Goal: Task Accomplishment & Management: Manage account settings

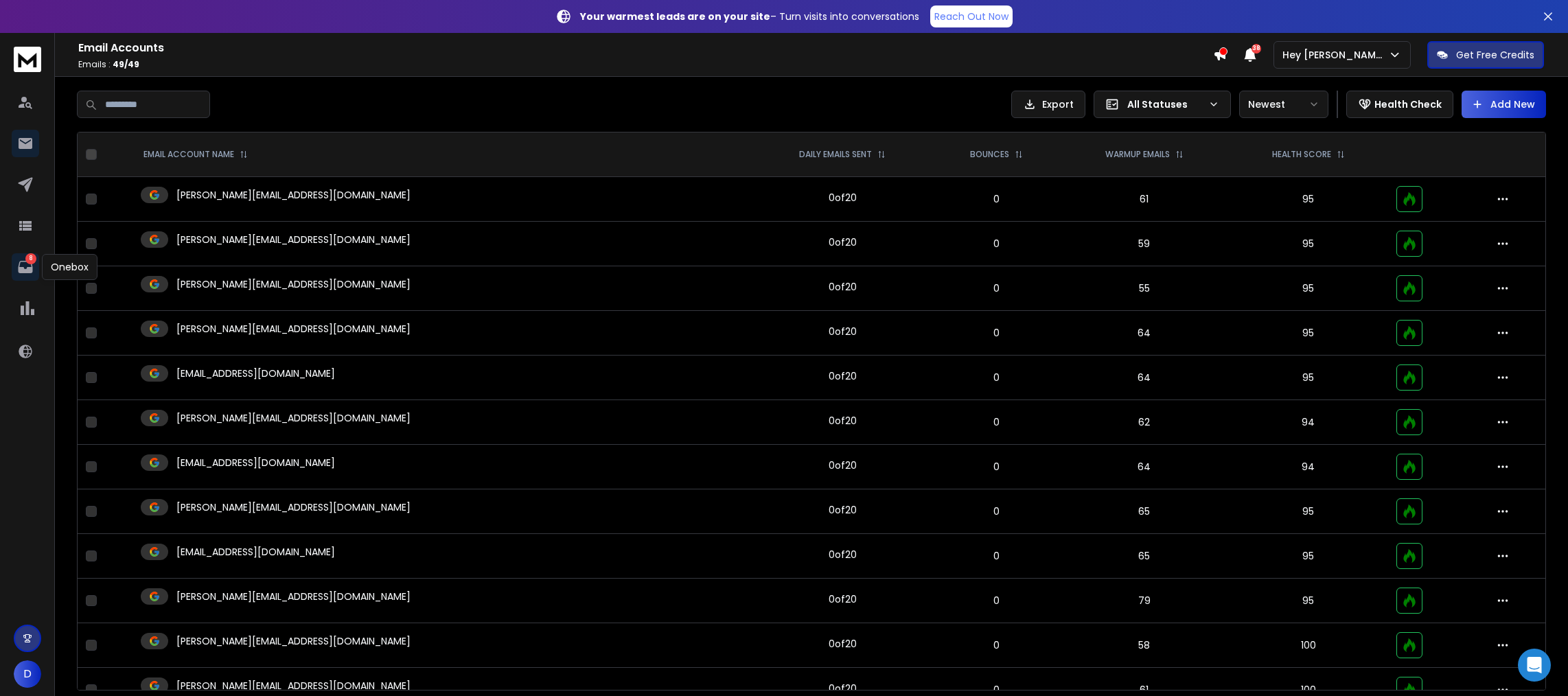
click at [29, 276] on link "8" at bounding box center [26, 267] width 28 height 28
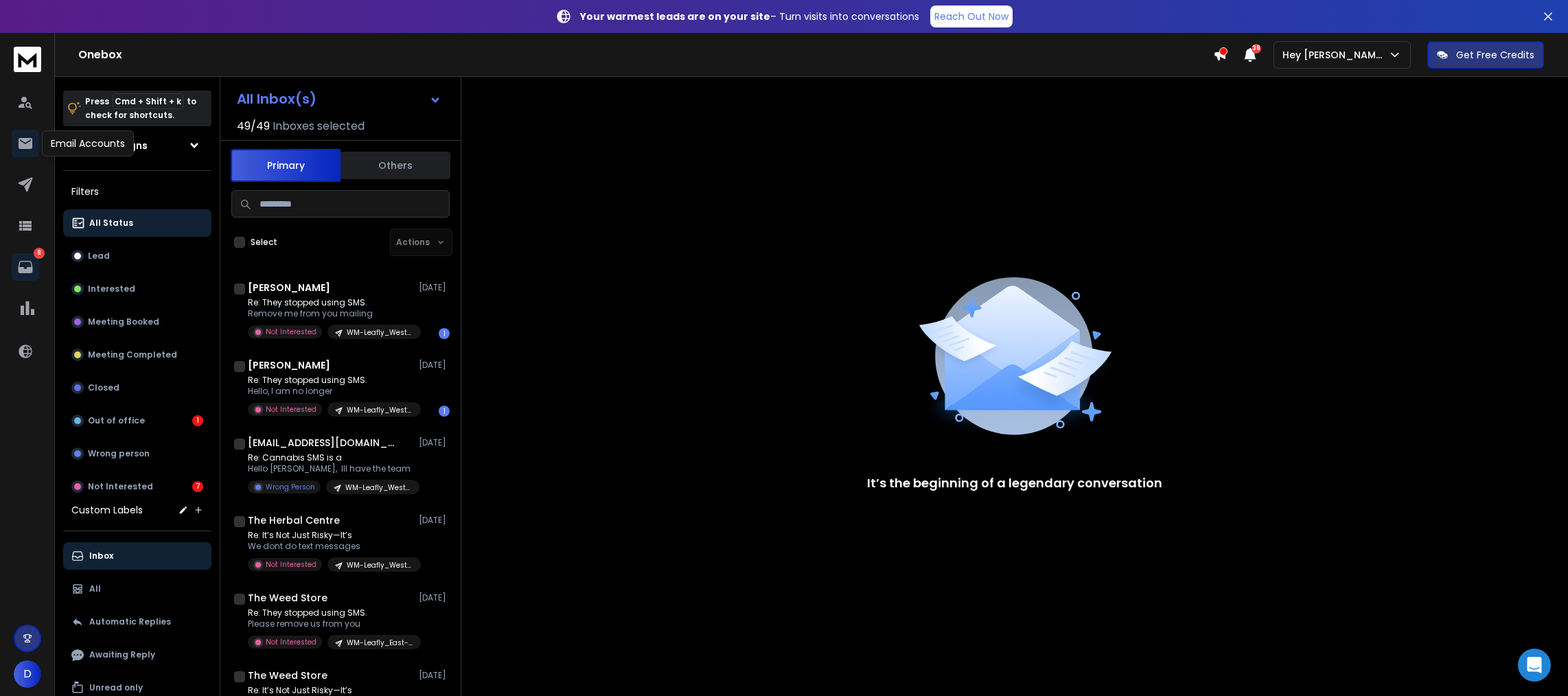
click at [26, 143] on icon at bounding box center [26, 144] width 14 height 11
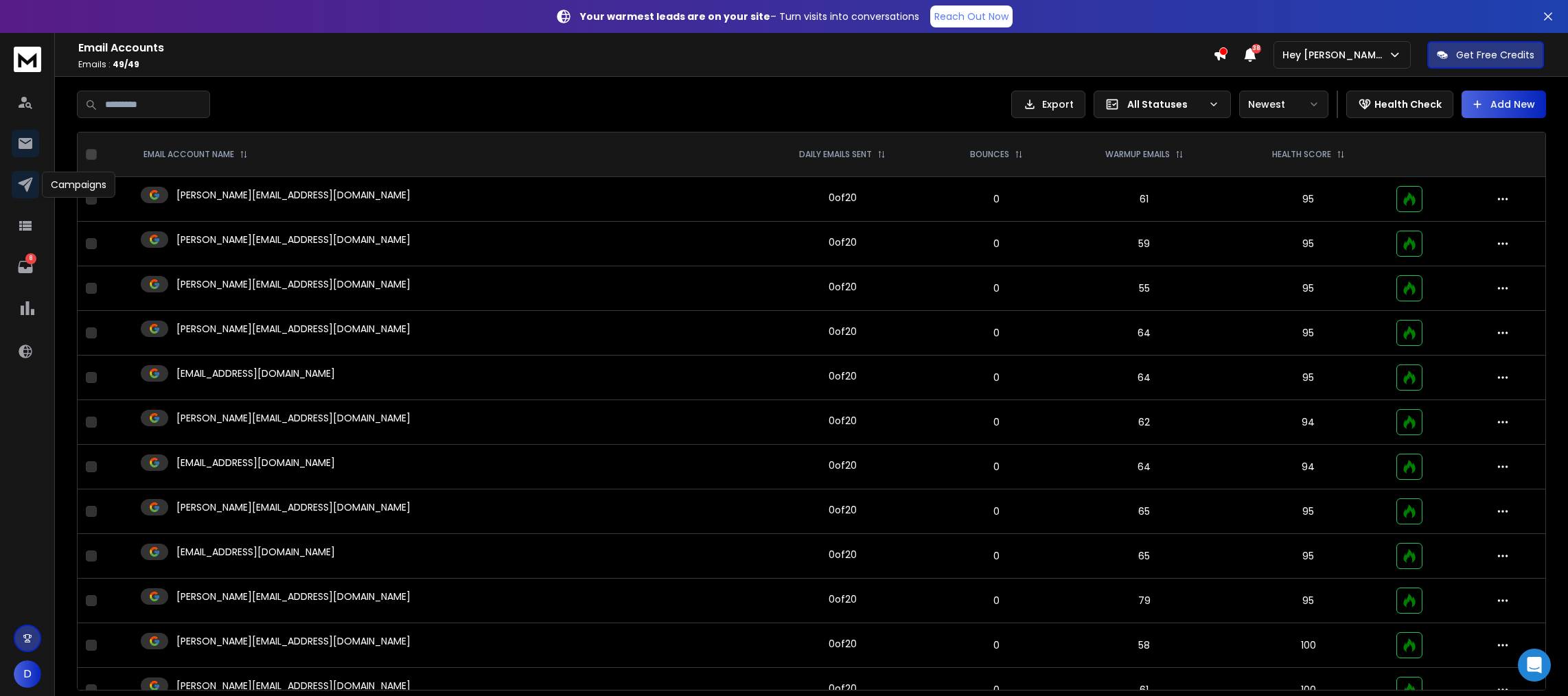
click at [23, 176] on icon at bounding box center [26, 185] width 17 height 17
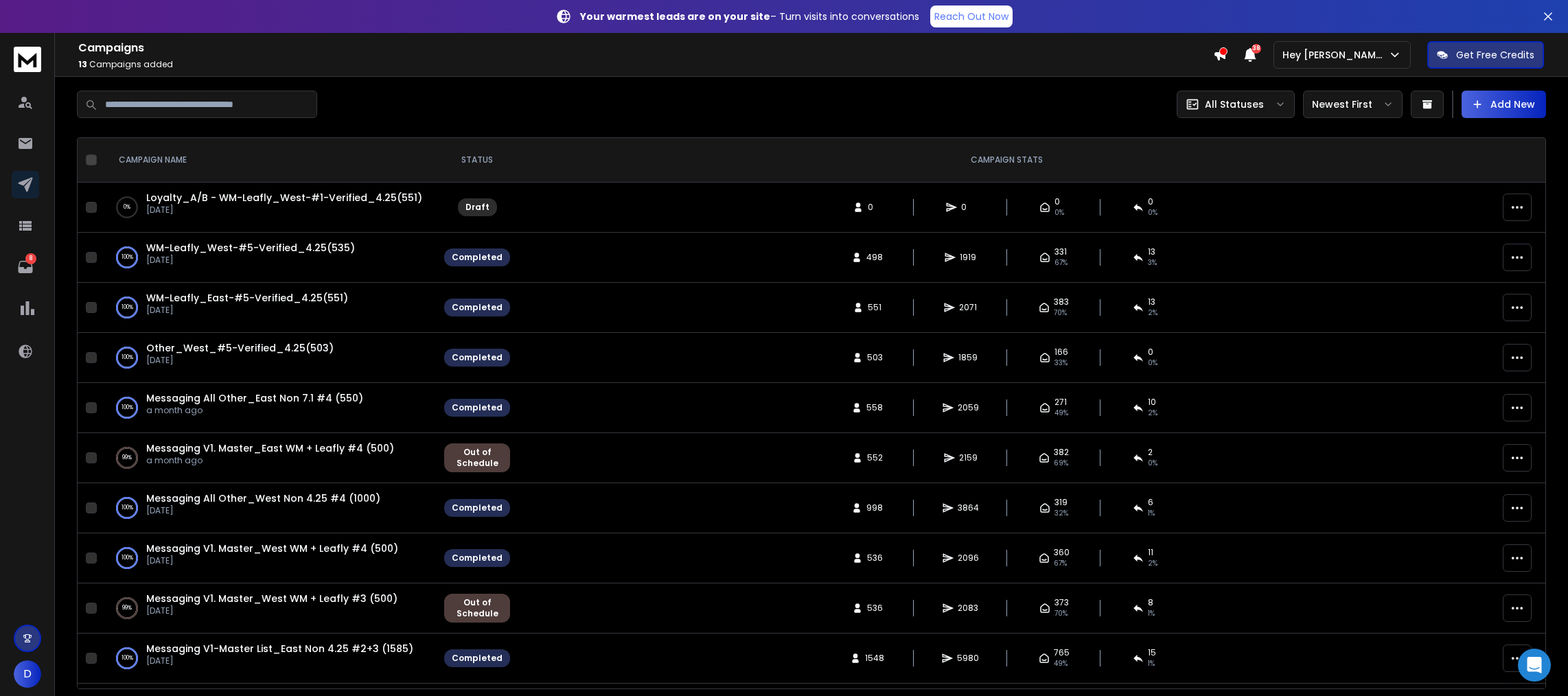
click at [200, 191] on span "Loyalty_A/B - WM-Leafly_West-#1-Verified_4.25(551)" at bounding box center [284, 198] width 276 height 14
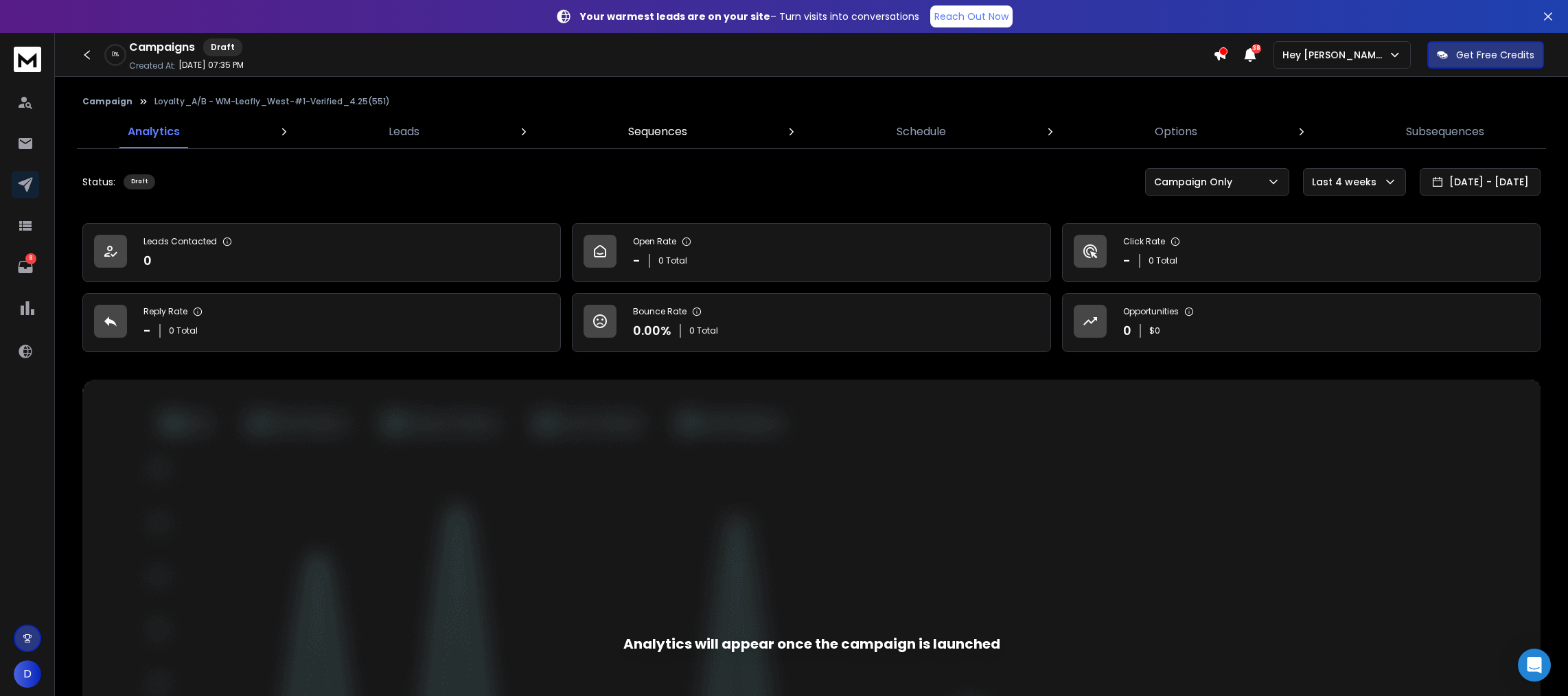
click at [659, 129] on p "Sequences" at bounding box center [657, 132] width 59 height 17
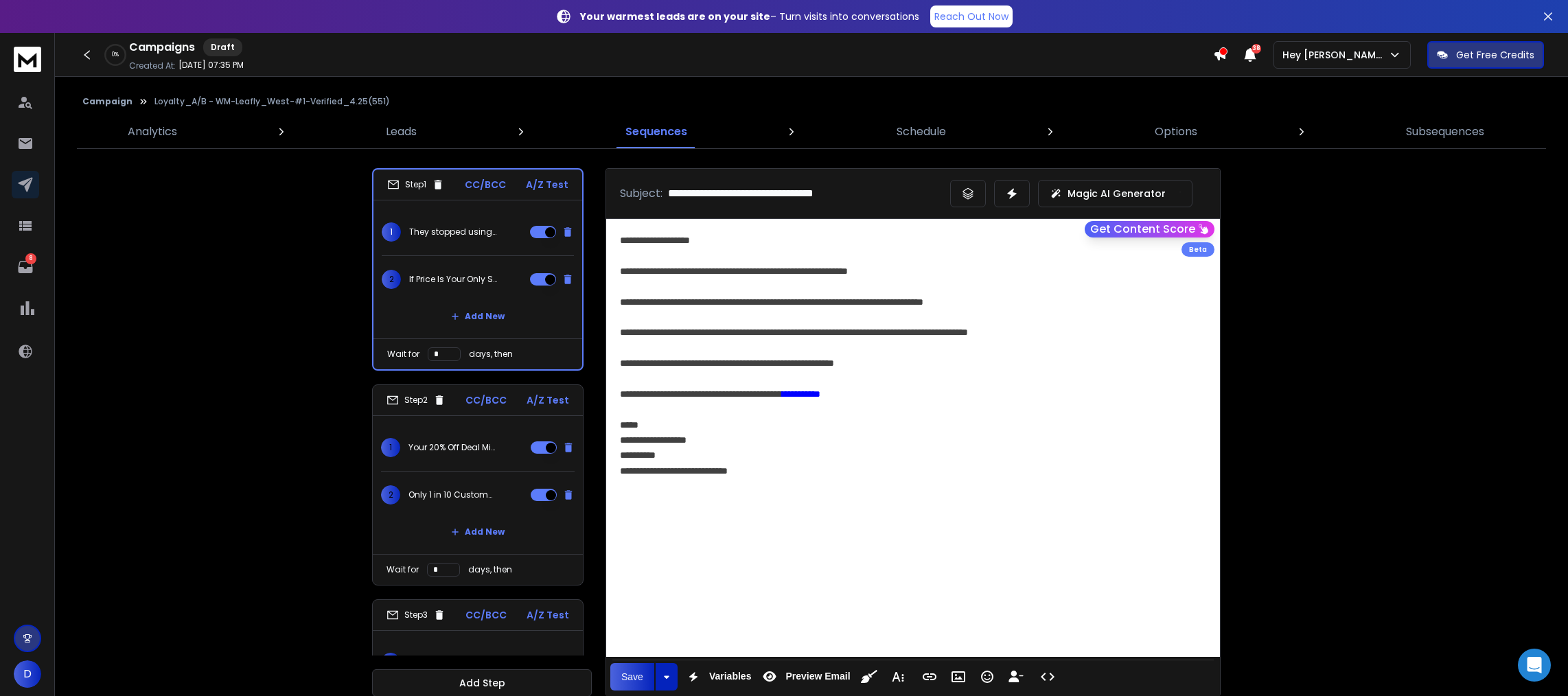
click at [466, 280] on p "If Price Is Your Only Strategy—You’re Already Losing." at bounding box center [453, 279] width 88 height 11
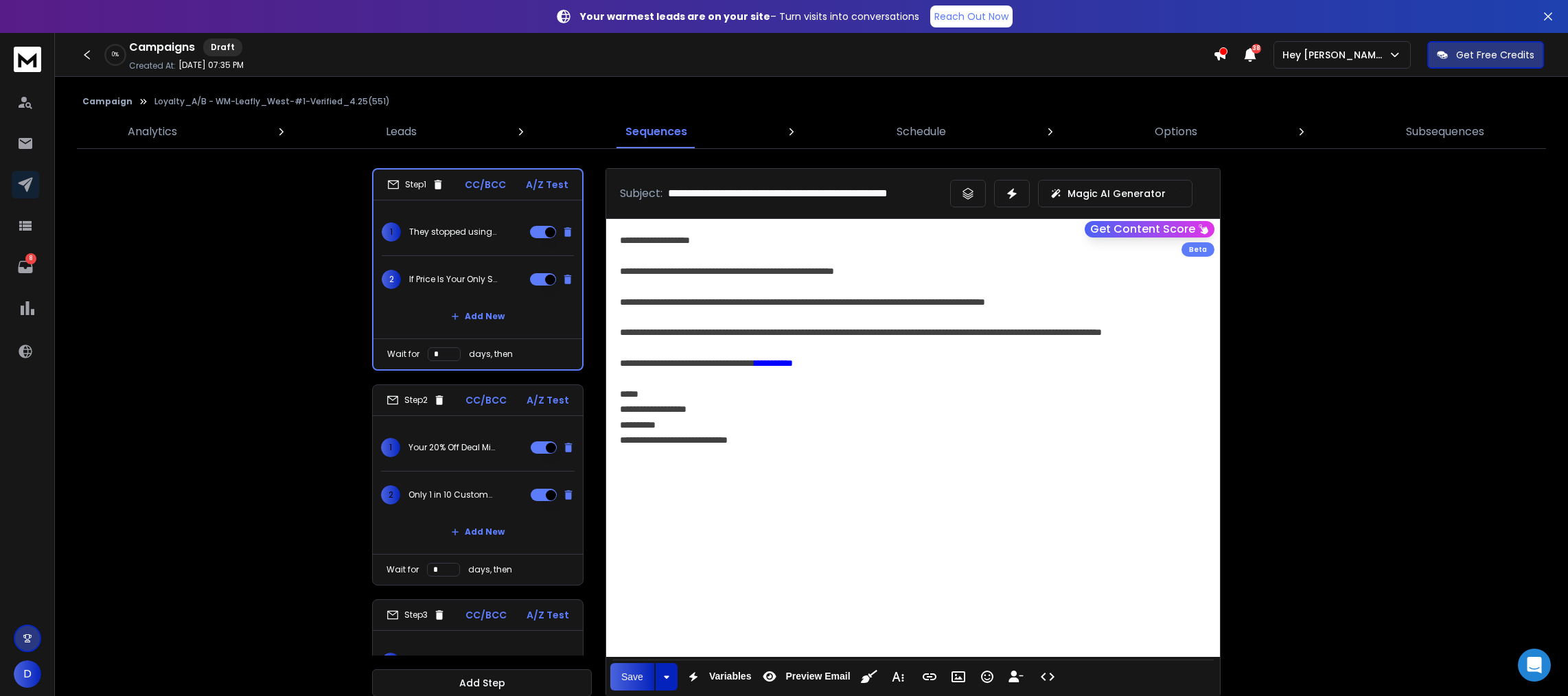
click at [472, 227] on p "They stopped using SMS. Here’s why." at bounding box center [453, 232] width 88 height 11
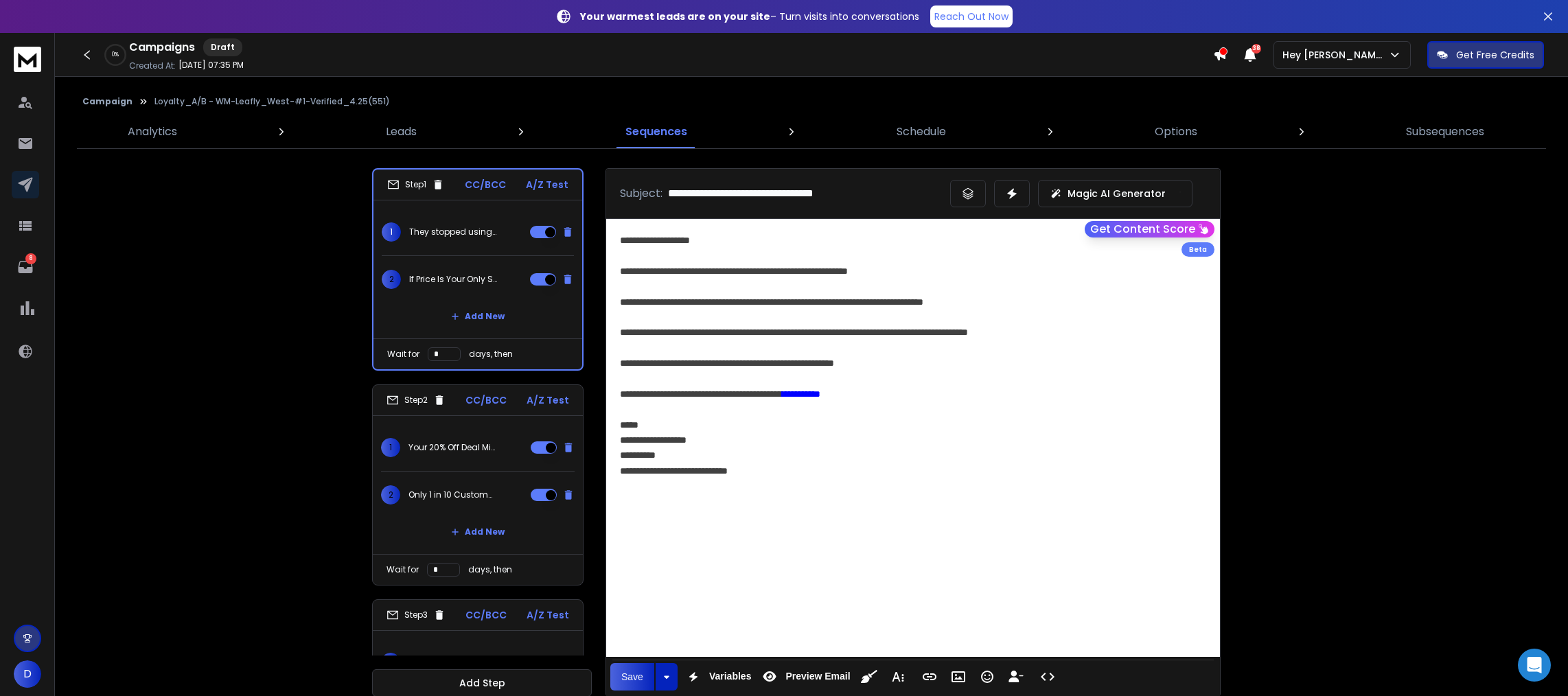
click at [466, 270] on div "2 If Price Is Your Only Strategy—You’re Already Losing." at bounding box center [439, 279] width 115 height 19
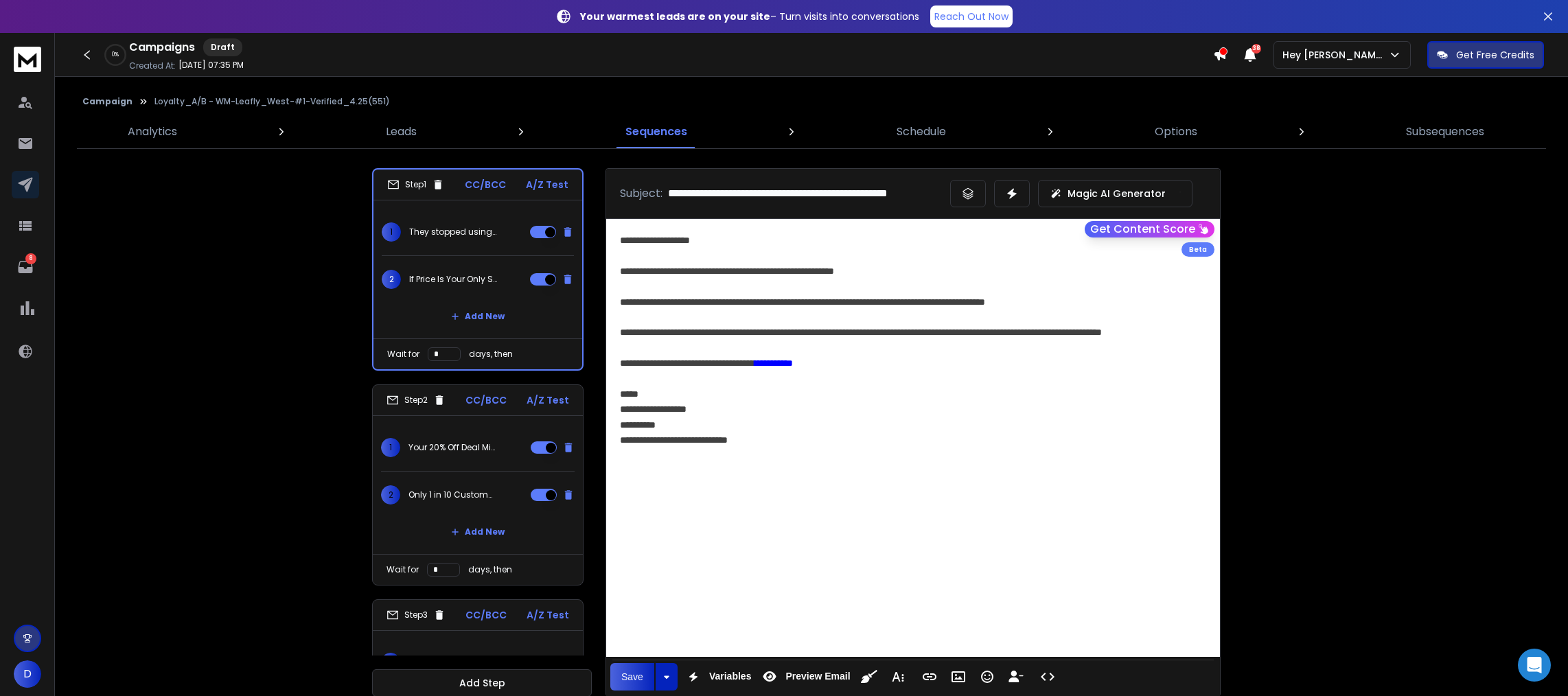
click at [793, 368] on link "**********" at bounding box center [774, 364] width 39 height 10
click at [768, 414] on icon "button" at bounding box center [764, 411] width 10 height 10
drag, startPoint x: 672, startPoint y: 455, endPoint x: 620, endPoint y: 455, distance: 52.0
click at [620, 455] on div "**********" at bounding box center [913, 348] width 586 height 231
click at [466, 281] on p "If Price Is Your Only Strategy—You’re Already Losing." at bounding box center [453, 279] width 88 height 11
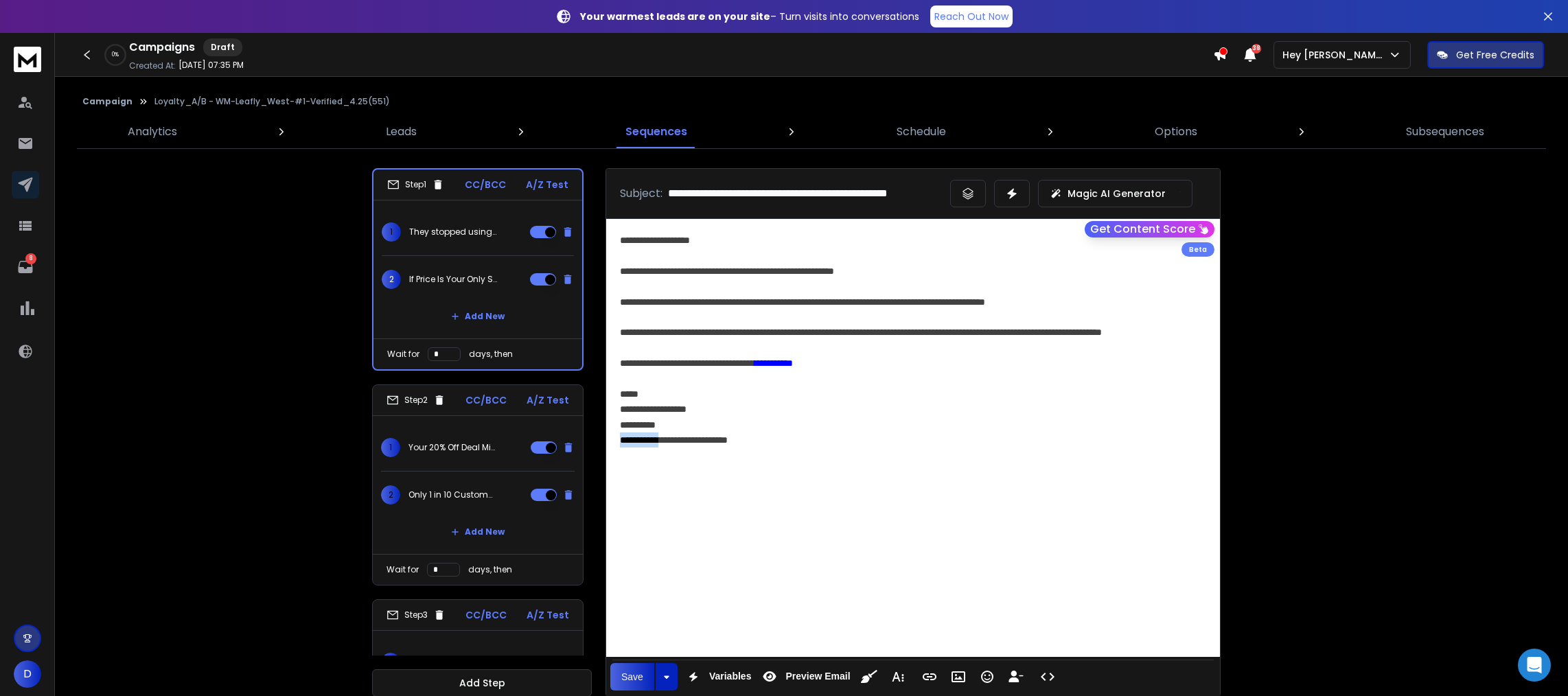
click at [469, 279] on p "If Price Is Your Only Strategy—You’re Already Losing." at bounding box center [453, 279] width 88 height 11
click at [477, 230] on p "They stopped using SMS. Here’s why." at bounding box center [453, 232] width 88 height 11
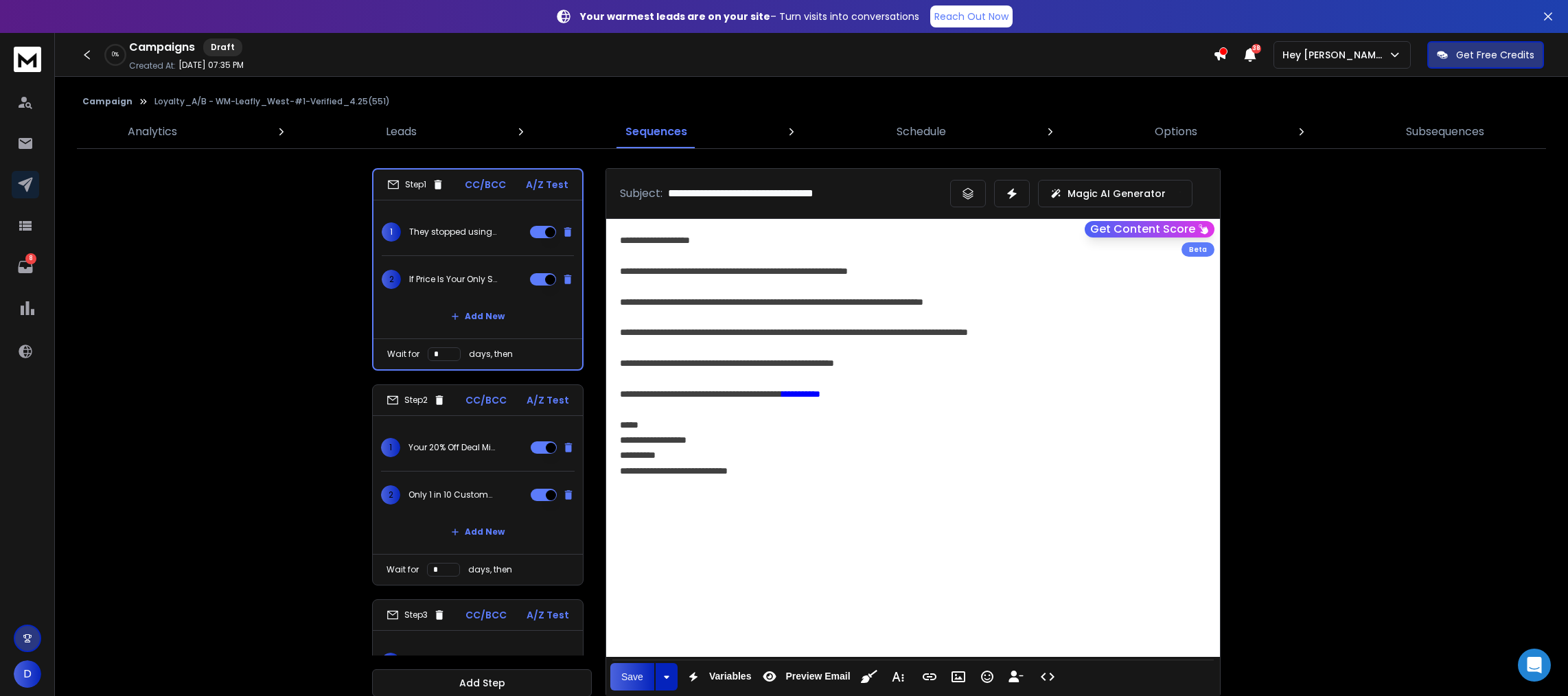
click at [481, 258] on div "2 If Price Is Your Only Strategy—You’re Already Losing." at bounding box center [478, 280] width 192 height 47
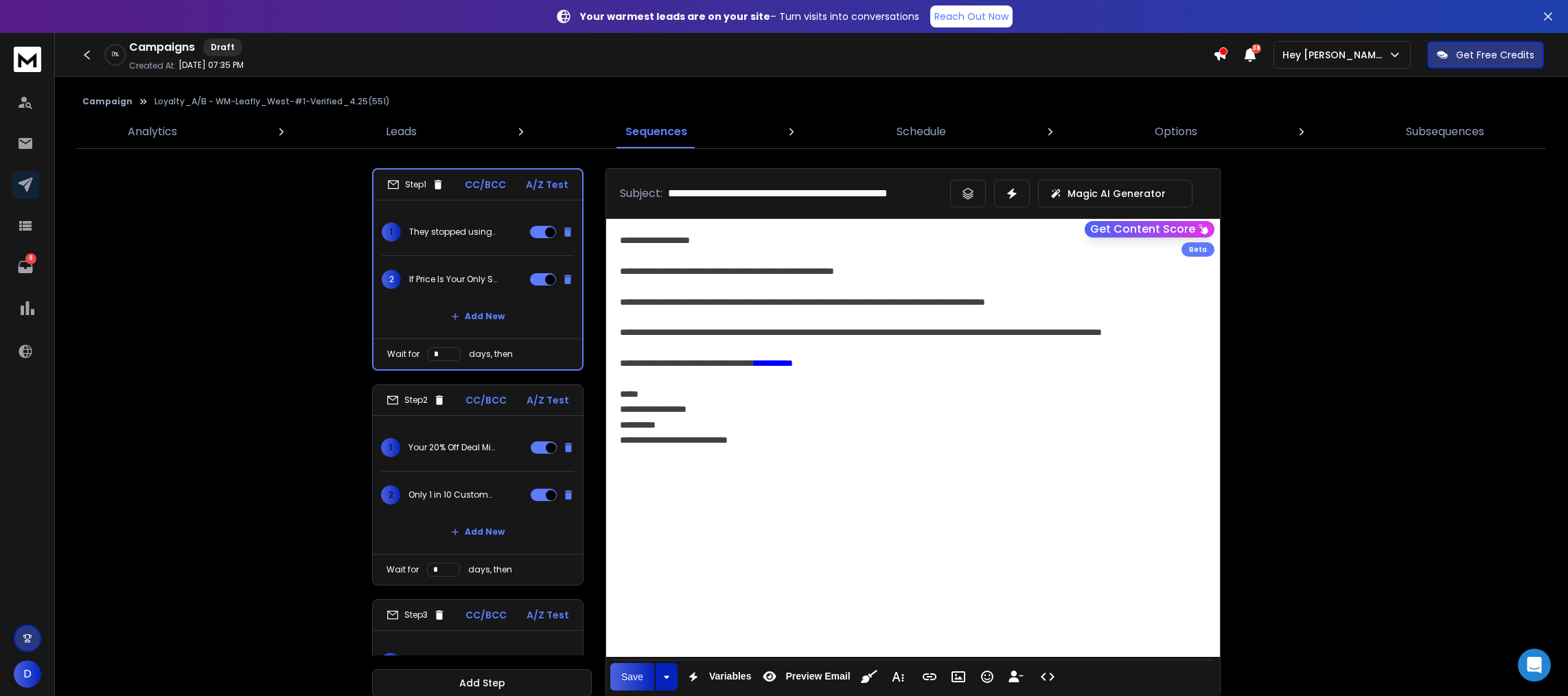
click at [478, 277] on p "If Price Is Your Only Strategy—You’re Already Losing." at bounding box center [453, 279] width 88 height 11
click at [483, 238] on div "1 They stopped using SMS. Here’s why." at bounding box center [439, 232] width 115 height 19
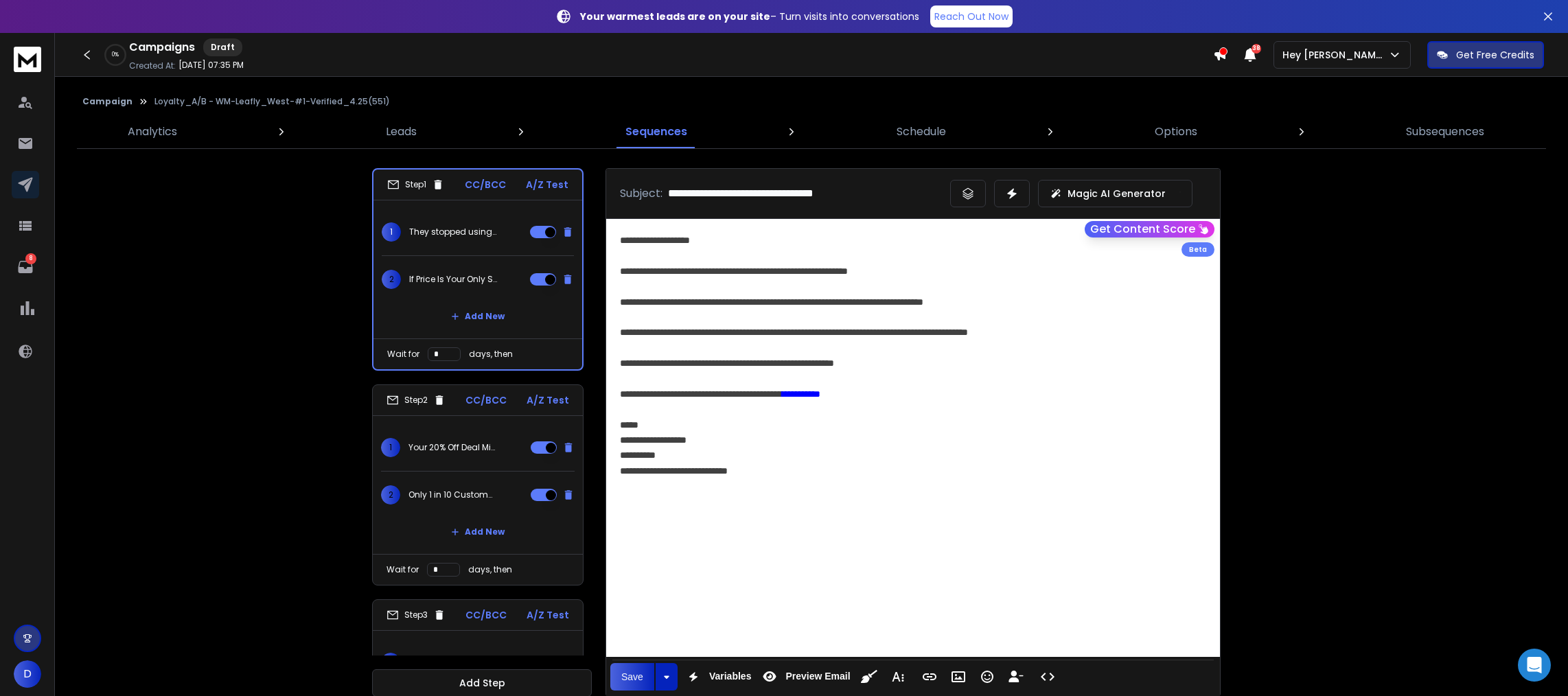
click at [464, 281] on p "If Price Is Your Only Strategy—You’re Already Losing." at bounding box center [453, 279] width 88 height 11
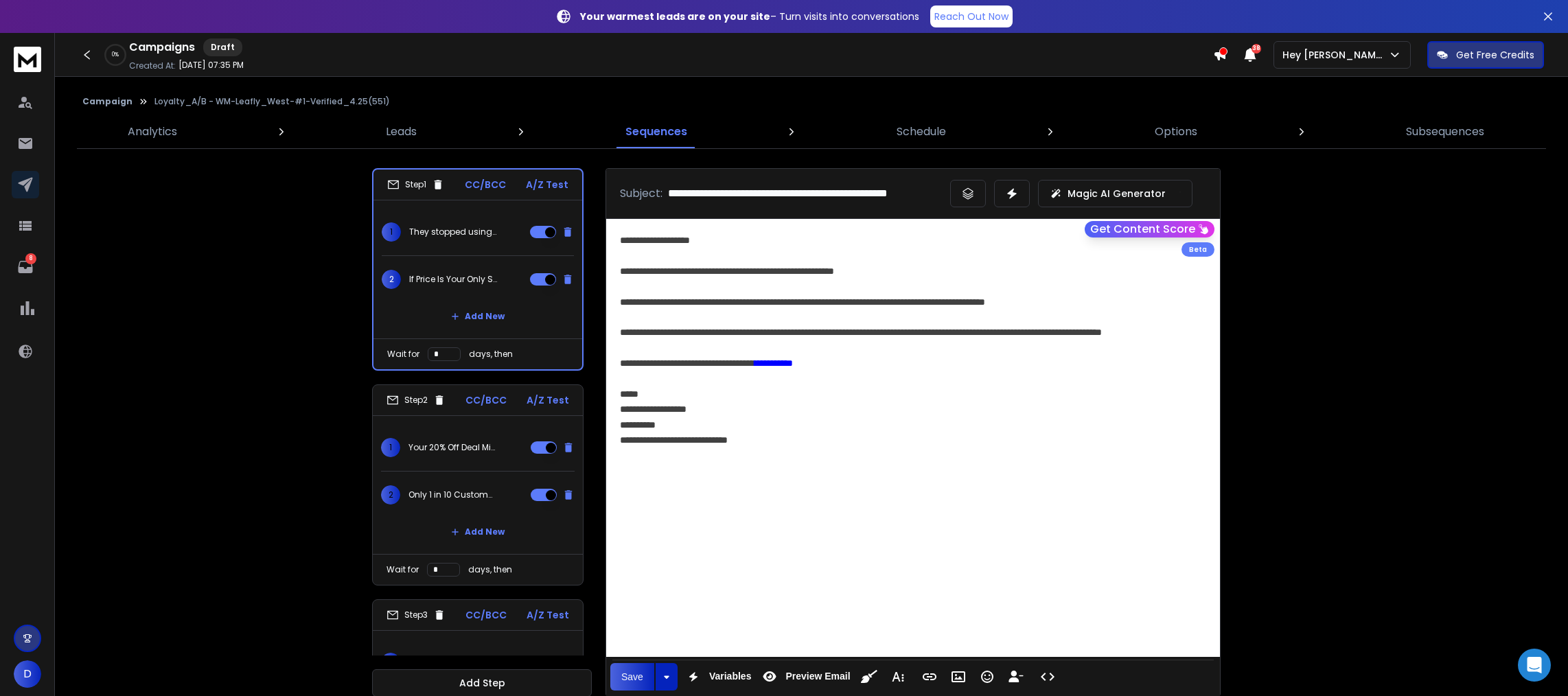
click at [466, 238] on div "1 They stopped using SMS. Here’s why." at bounding box center [439, 232] width 115 height 19
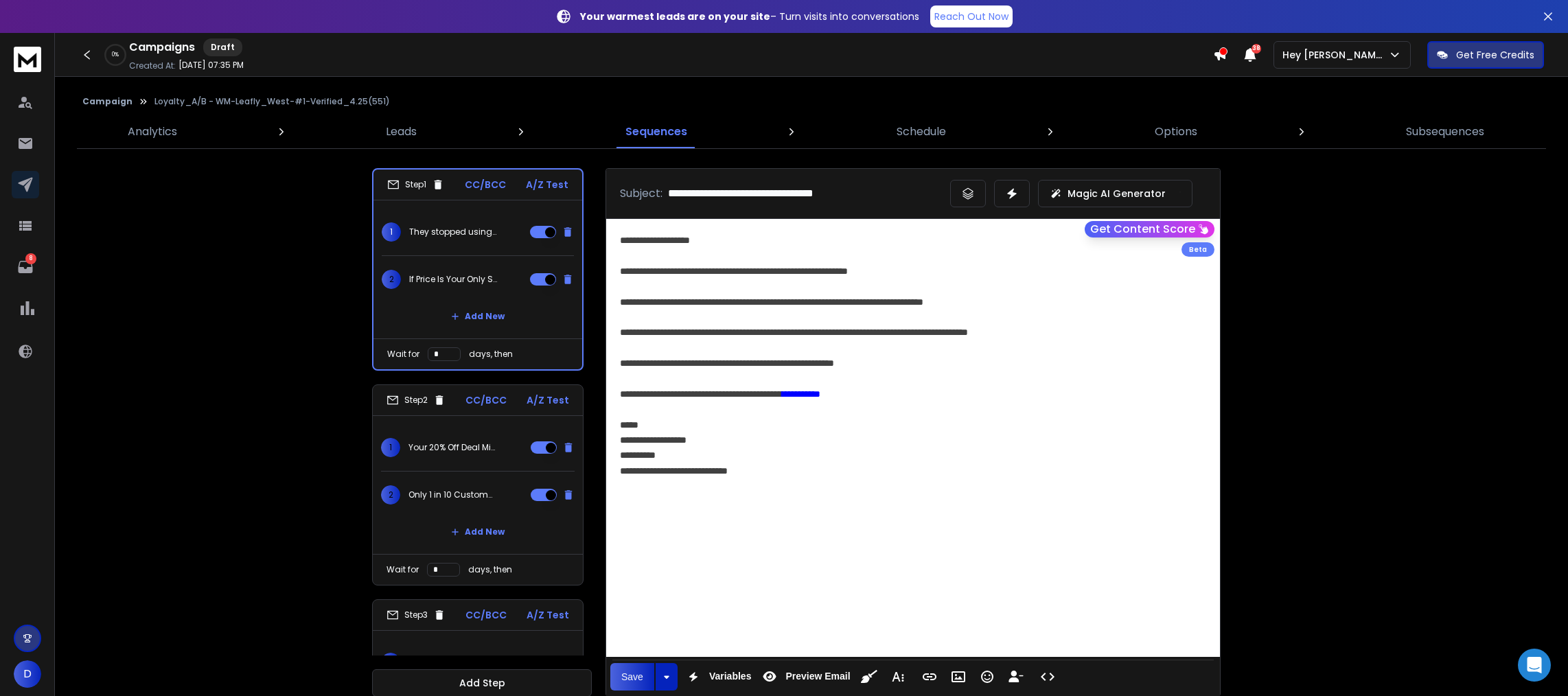
click at [491, 452] on p "Your 20% Off Deal Might Be the Most Expensive Mistake You’re Making." at bounding box center [452, 448] width 88 height 11
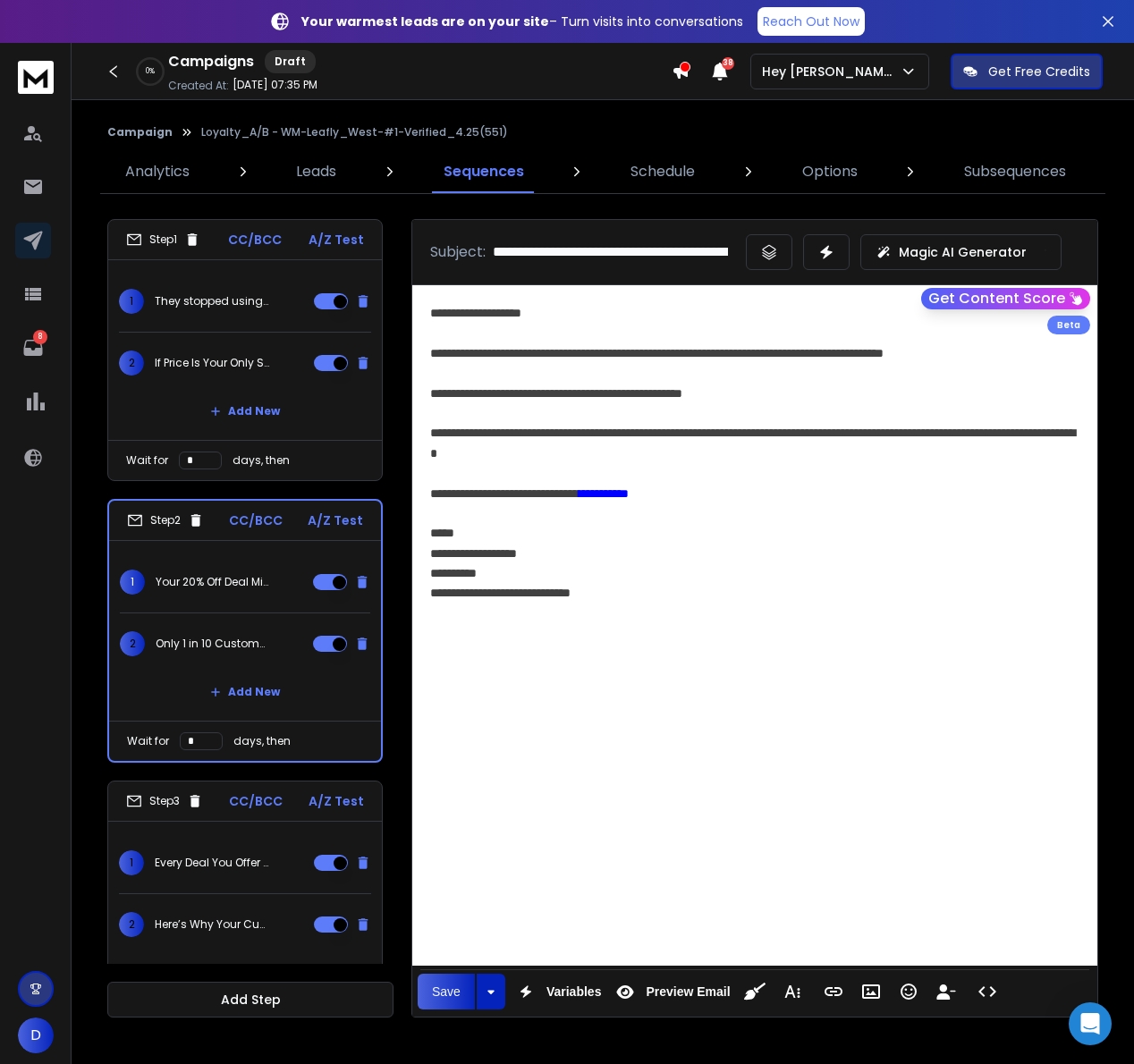
click at [253, 367] on p "If Price Is Your Only Strategy—You’re Already Losing." at bounding box center [212, 363] width 114 height 14
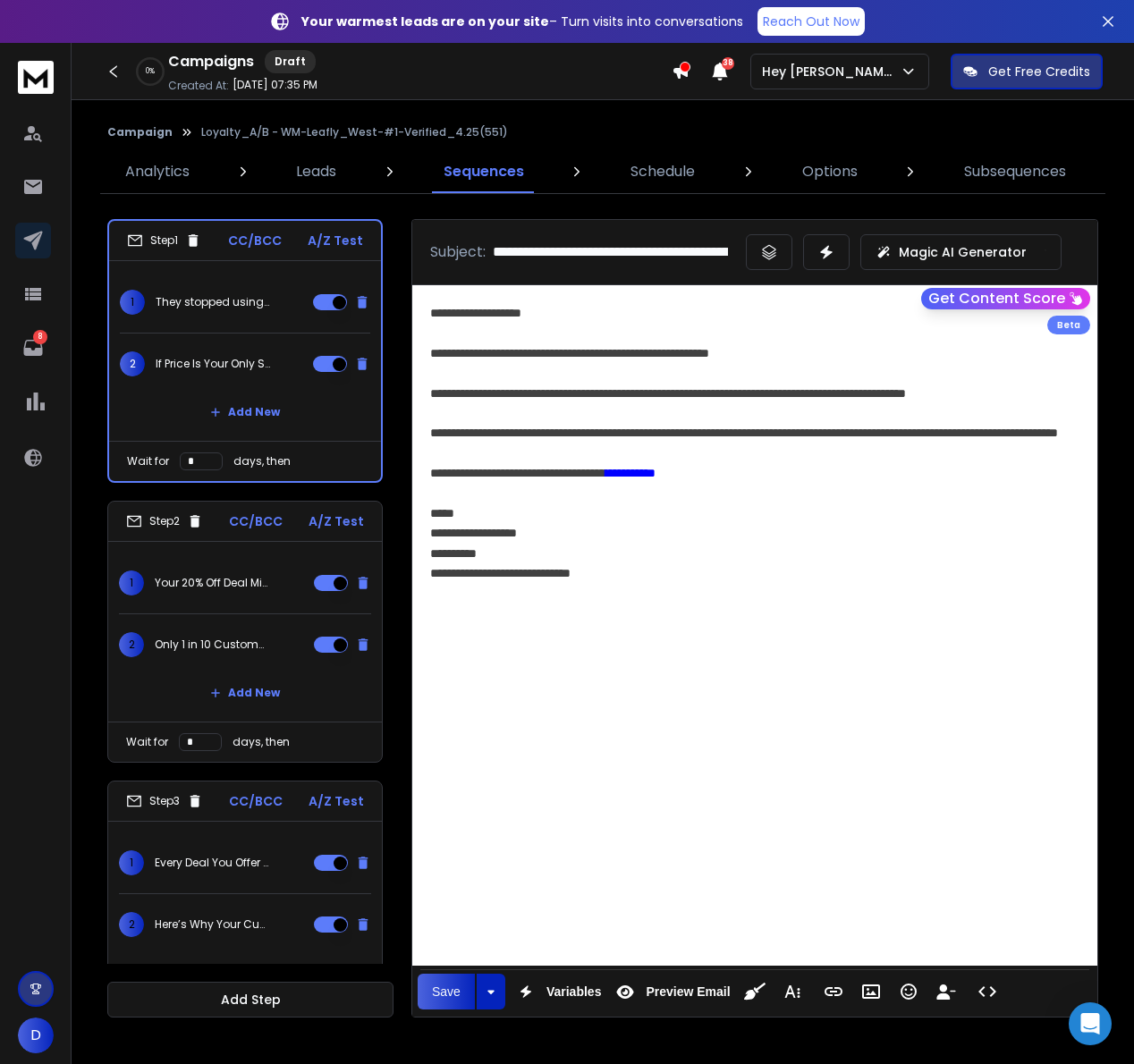
click at [222, 376] on div "2 If Price Is Your Only Strategy—You’re Already Losing." at bounding box center [245, 365] width 250 height 61
click at [212, 583] on p "Your 20% Off Deal Might Be the Most Expensive Mistake You’re Making." at bounding box center [212, 583] width 114 height 14
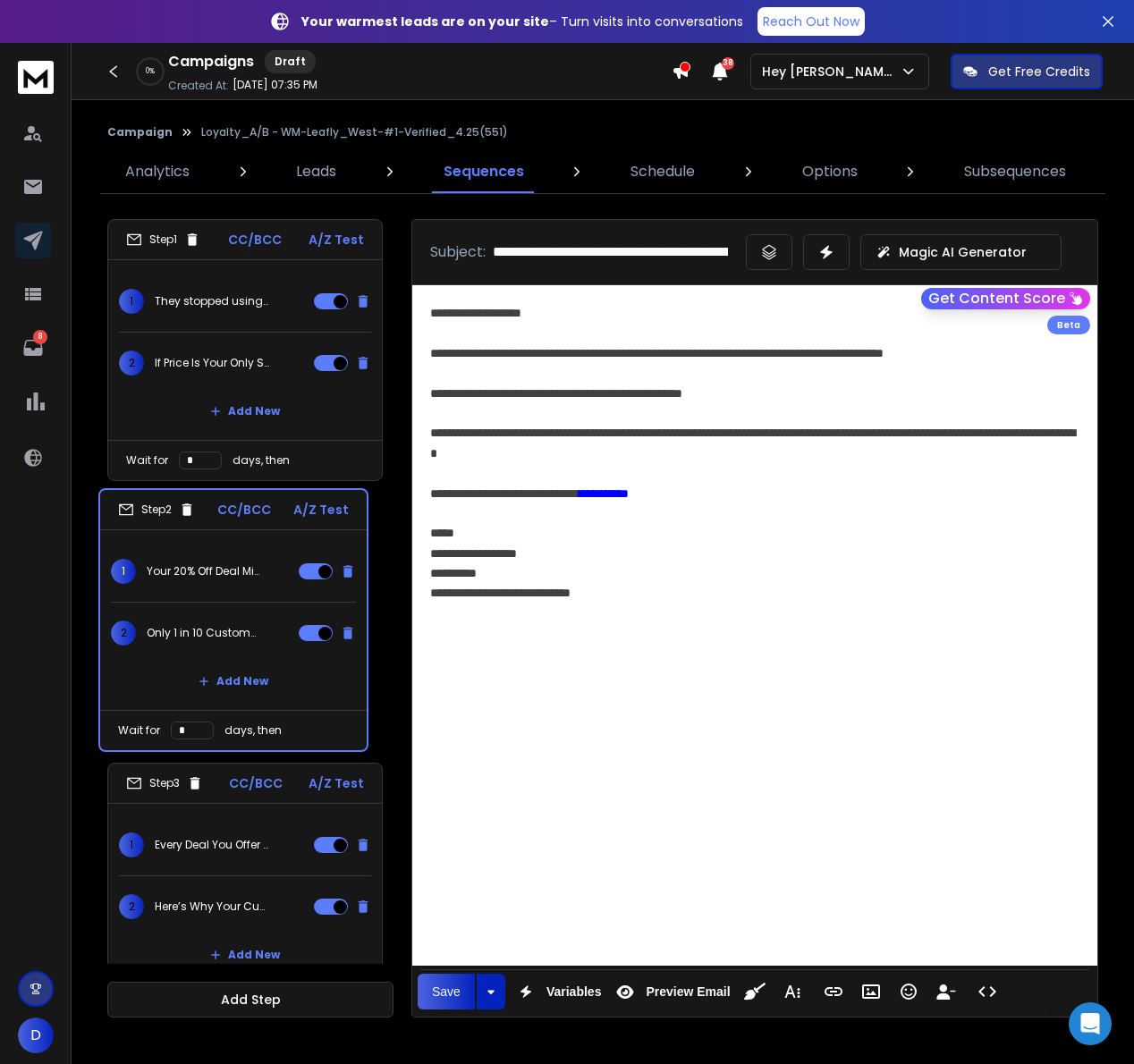
drag, startPoint x: 196, startPoint y: 641, endPoint x: 189, endPoint y: 622, distance: 20.2
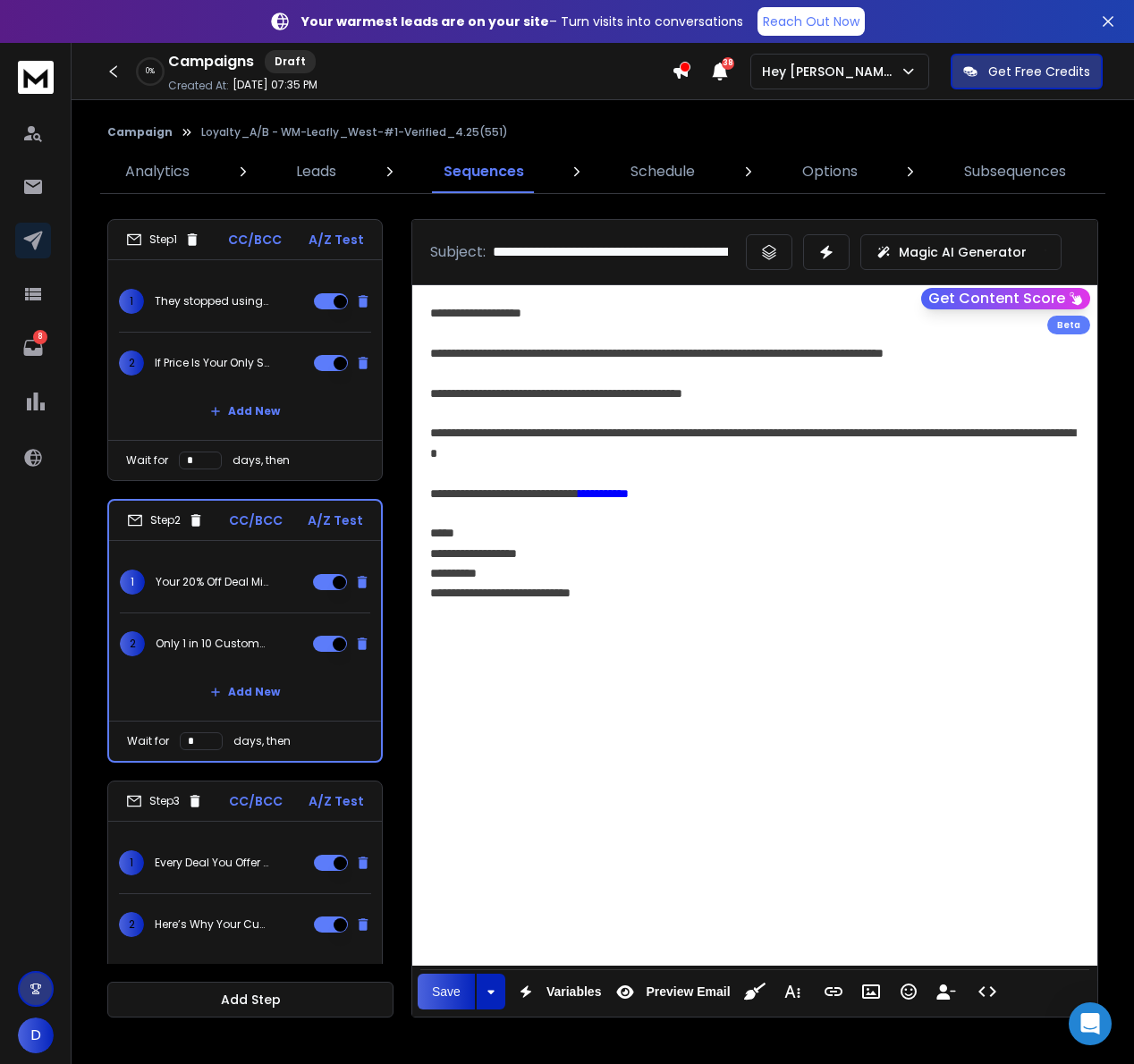
click at [202, 636] on p "Only 1 in 10 Customers Come Back—Let’s Fix That." at bounding box center [212, 644] width 114 height 14
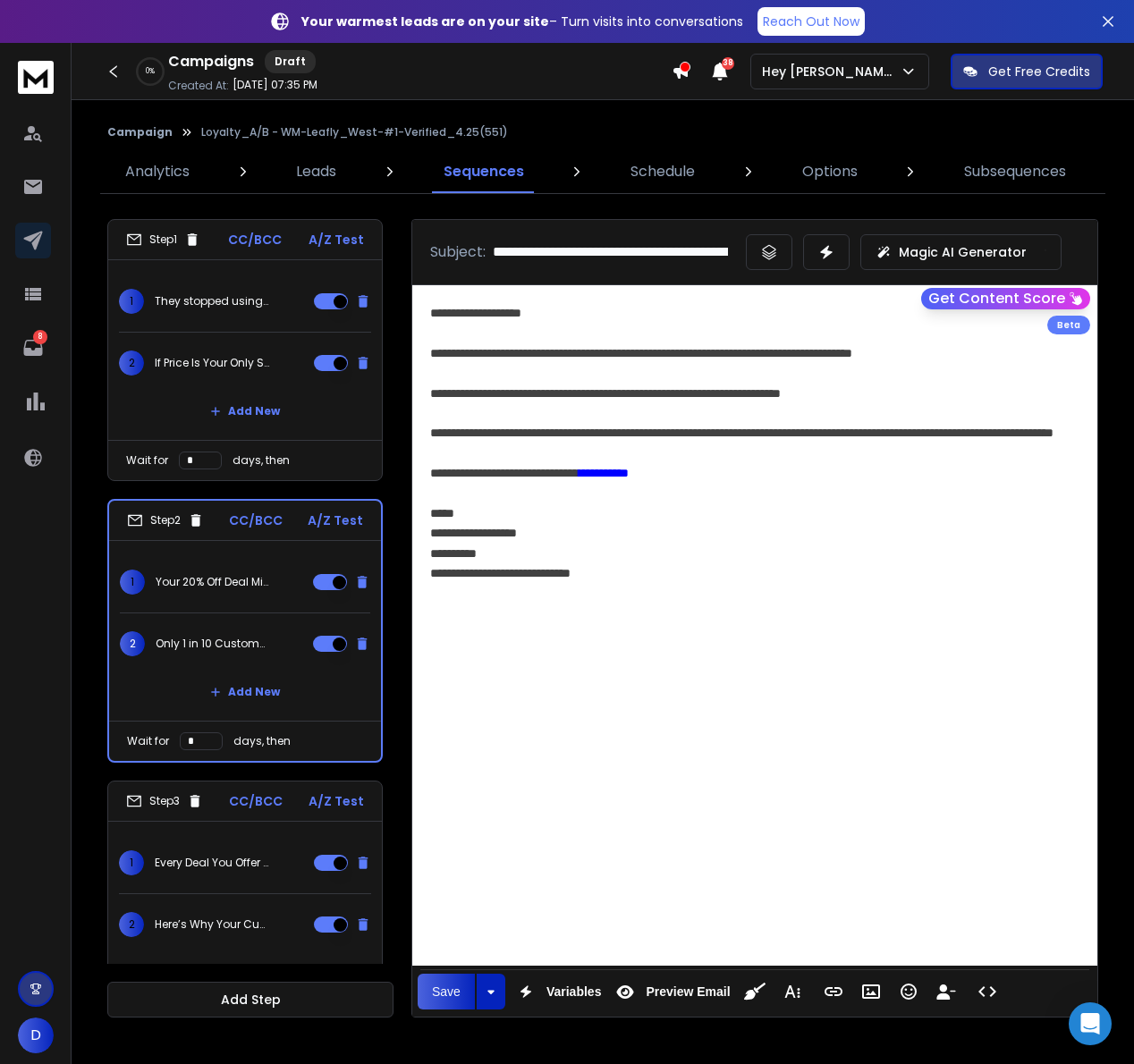
click at [577, 254] on input "**********" at bounding box center [609, 252] width 235 height 22
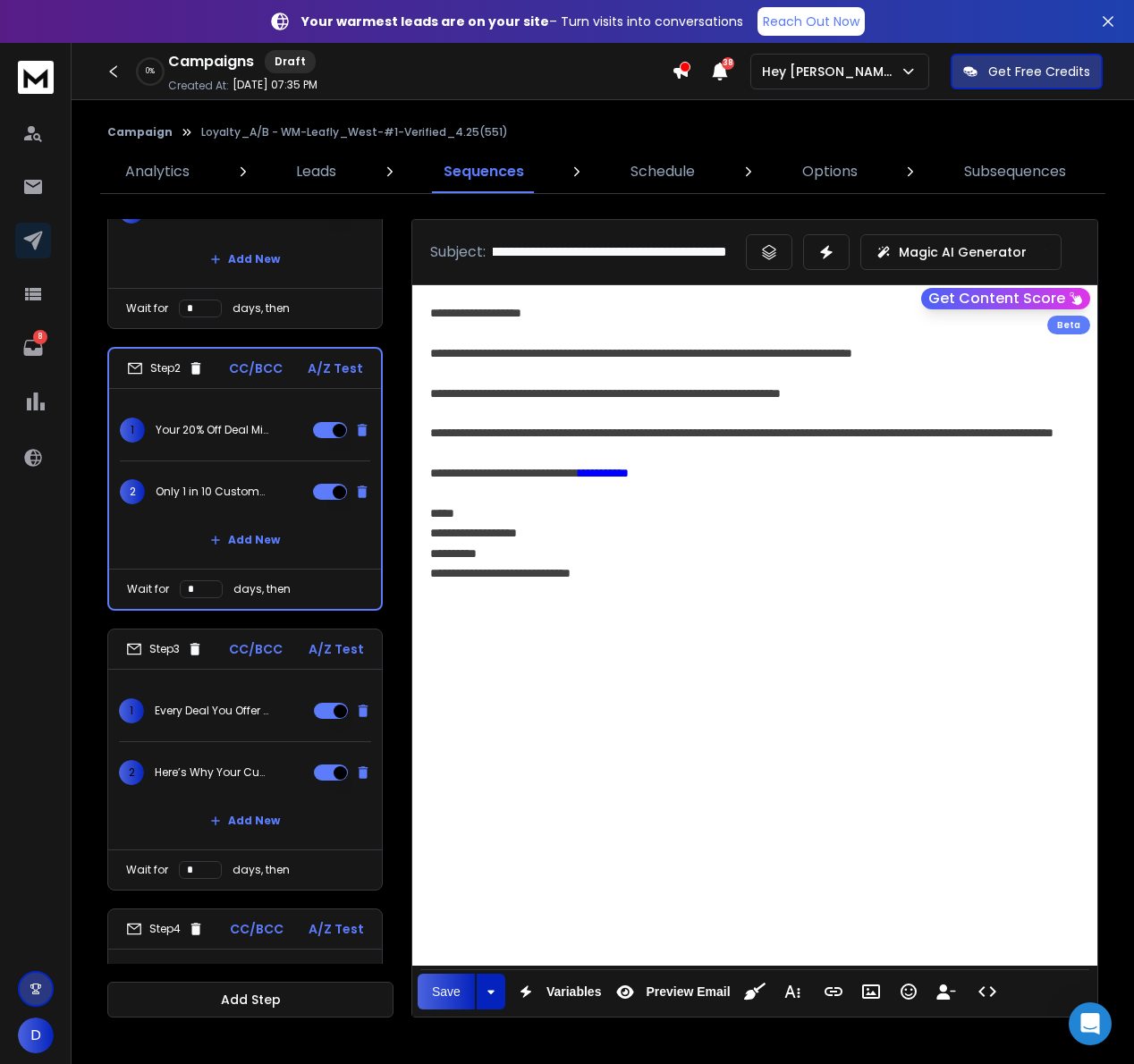
scroll to position [153, 0]
click at [231, 705] on p "Every Deal You Offer Trains Customers to Wait for the Next One." at bounding box center [212, 710] width 114 height 14
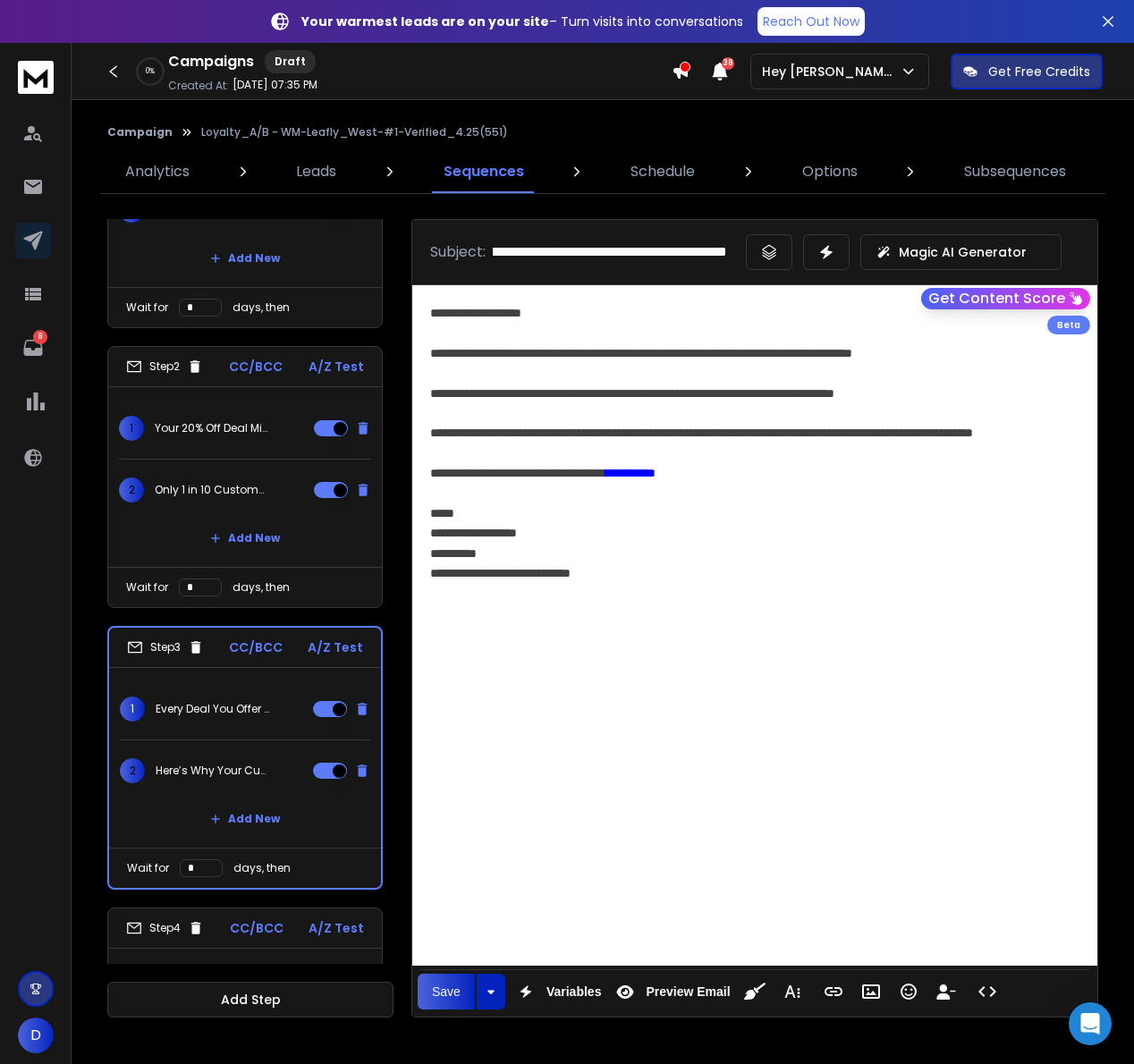
click at [226, 771] on p "Here’s Why Your Customers Forgot About You." at bounding box center [212, 771] width 114 height 14
click at [556, 258] on input "**********" at bounding box center [609, 252] width 234 height 22
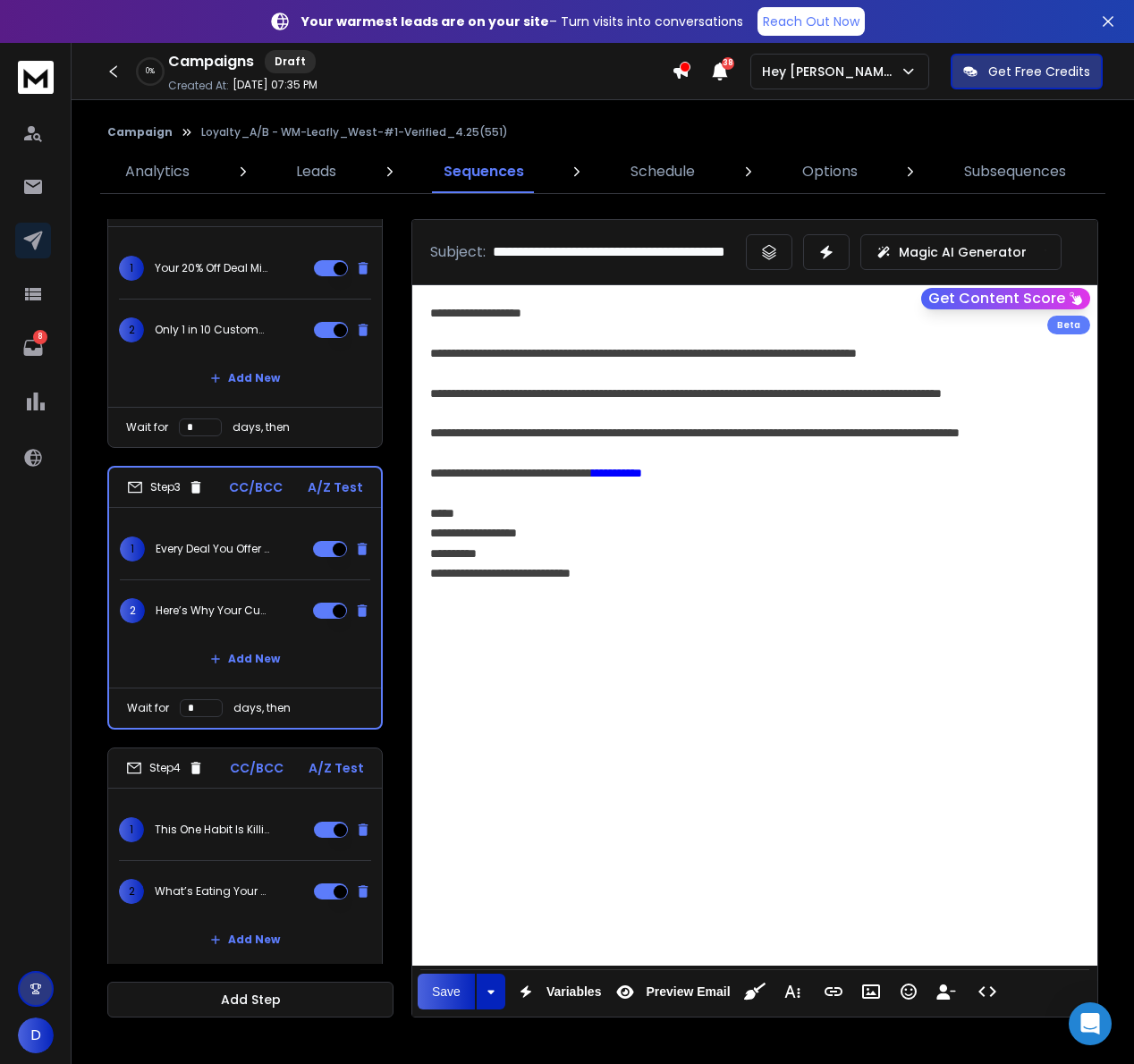
scroll to position [314, 0]
click at [256, 546] on p "Every Deal You Offer Trains Customers to Wait for the Next One." at bounding box center [212, 548] width 114 height 14
click at [239, 835] on p "This One Habit Is Killing Cannabis Profits—And Everyone’s Doing It." at bounding box center [212, 829] width 114 height 14
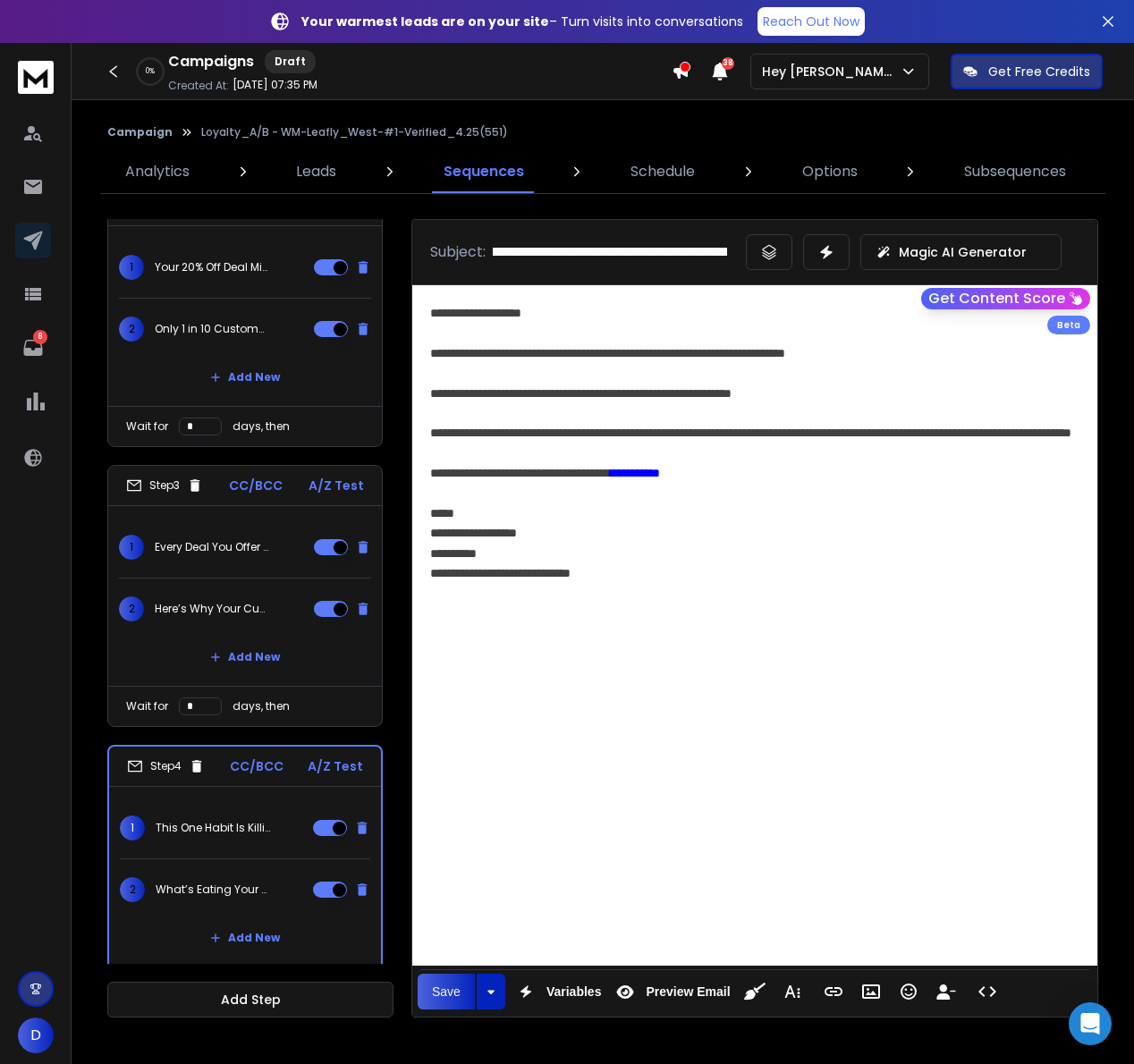
scroll to position [0, 0]
click at [602, 256] on input "**********" at bounding box center [609, 252] width 234 height 22
click at [253, 616] on div "2 Here’s Why Your Customers Forgot About You." at bounding box center [194, 609] width 150 height 25
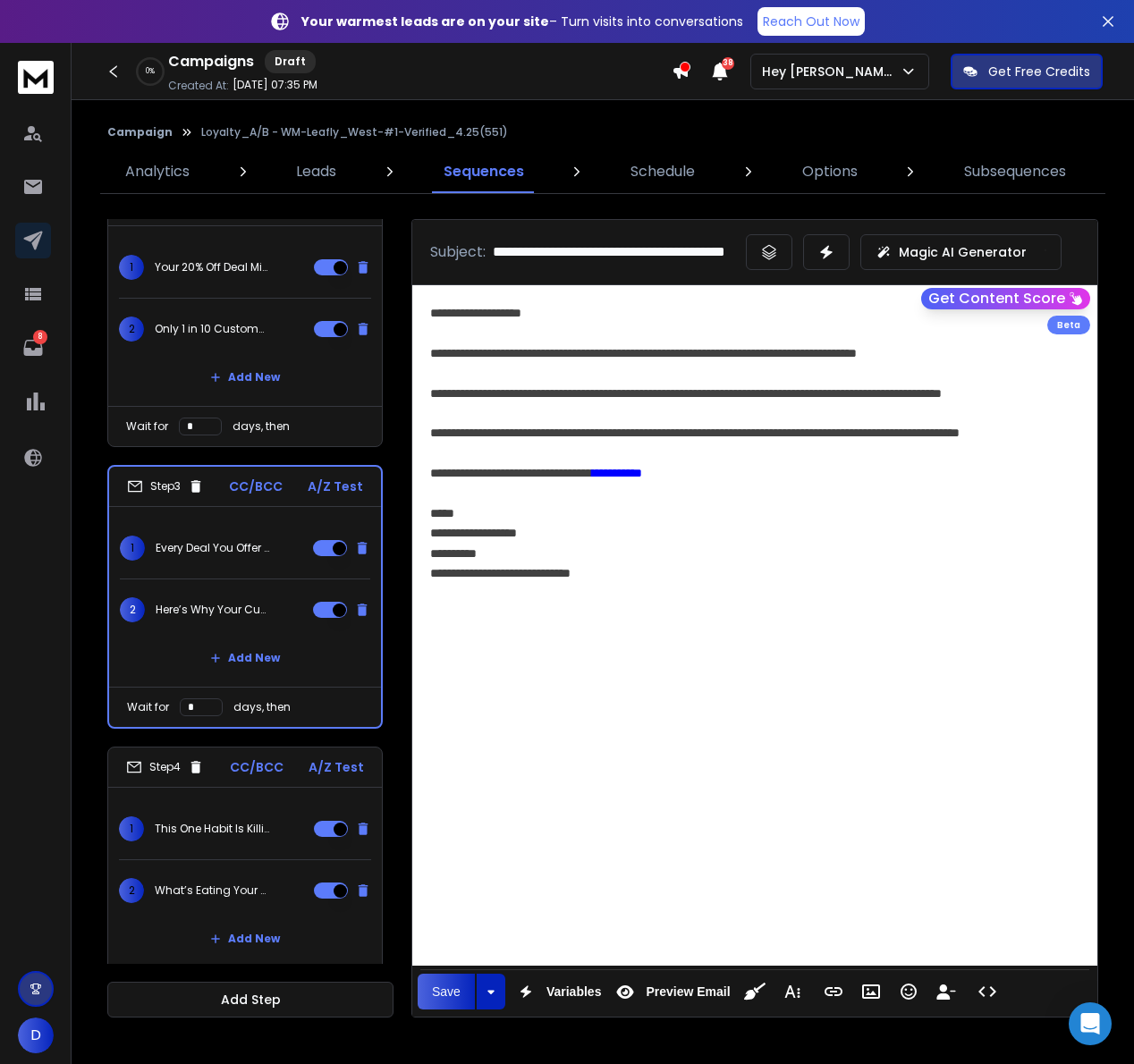
click at [241, 832] on p "This One Habit Is Killing Cannabis Profits—And Everyone’s Doing It." at bounding box center [212, 829] width 114 height 14
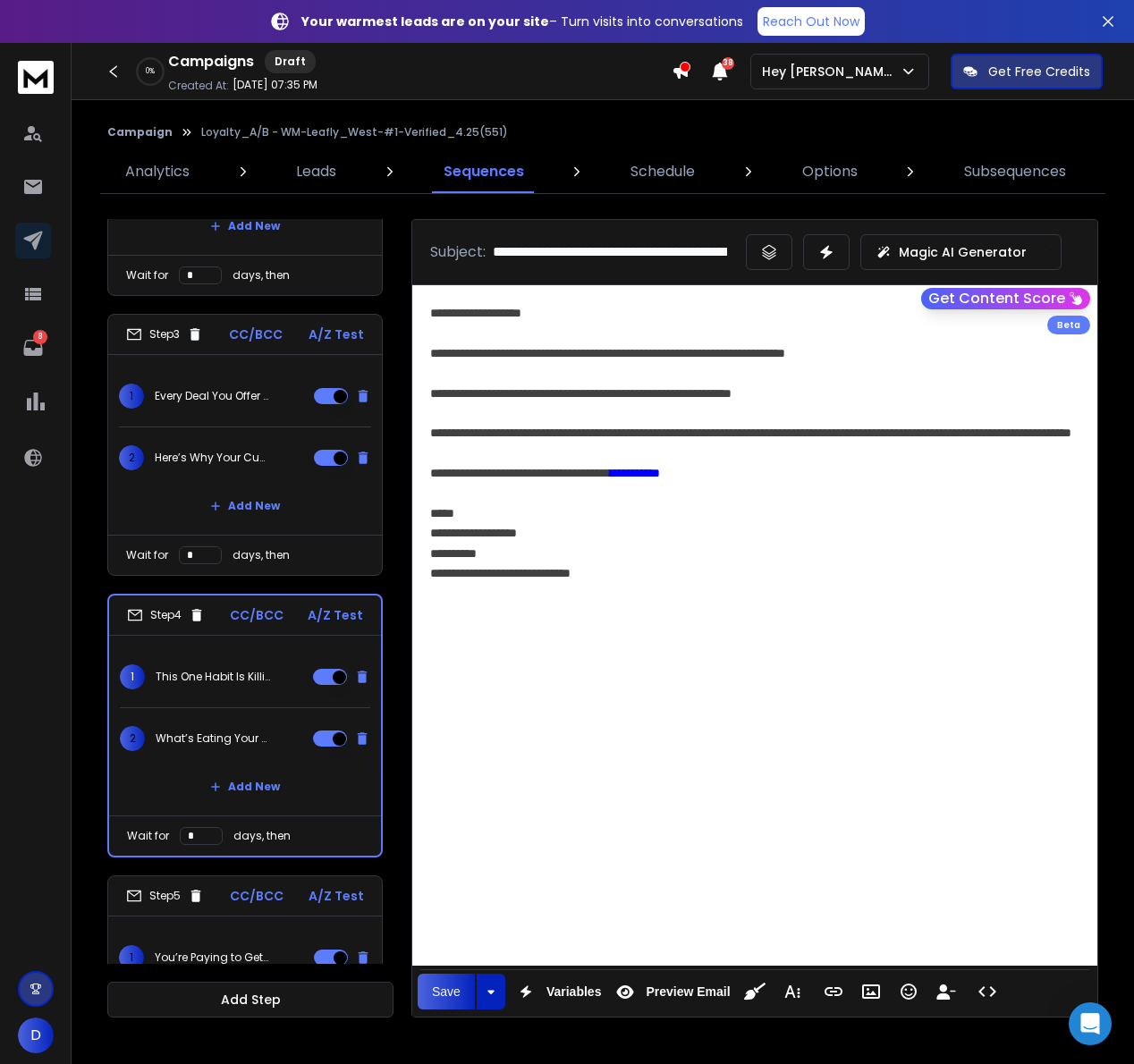
scroll to position [485, 0]
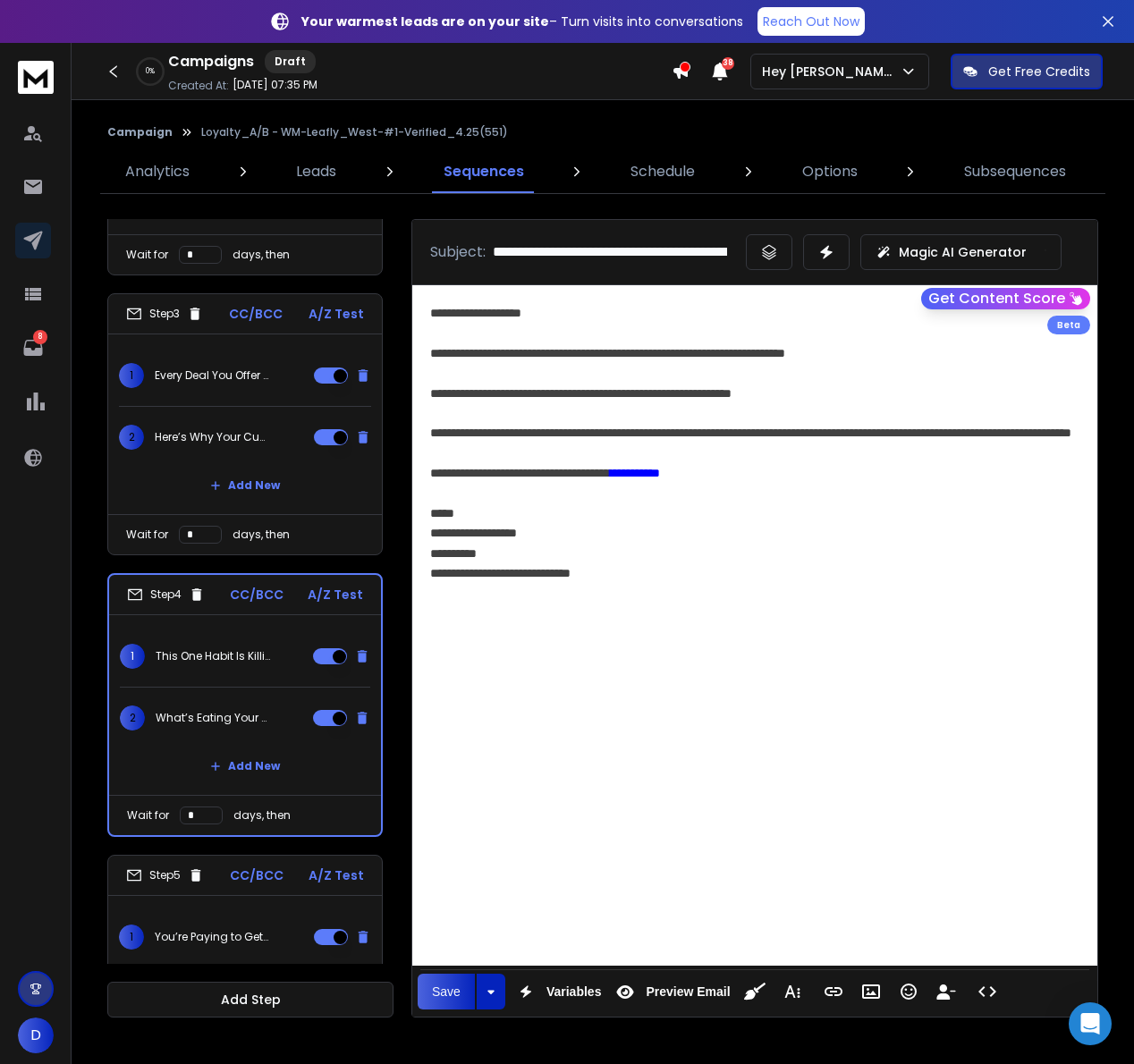
click at [244, 719] on p "What’s Eating Your Margins? (Hint: It’s Not the Rent)" at bounding box center [212, 718] width 114 height 14
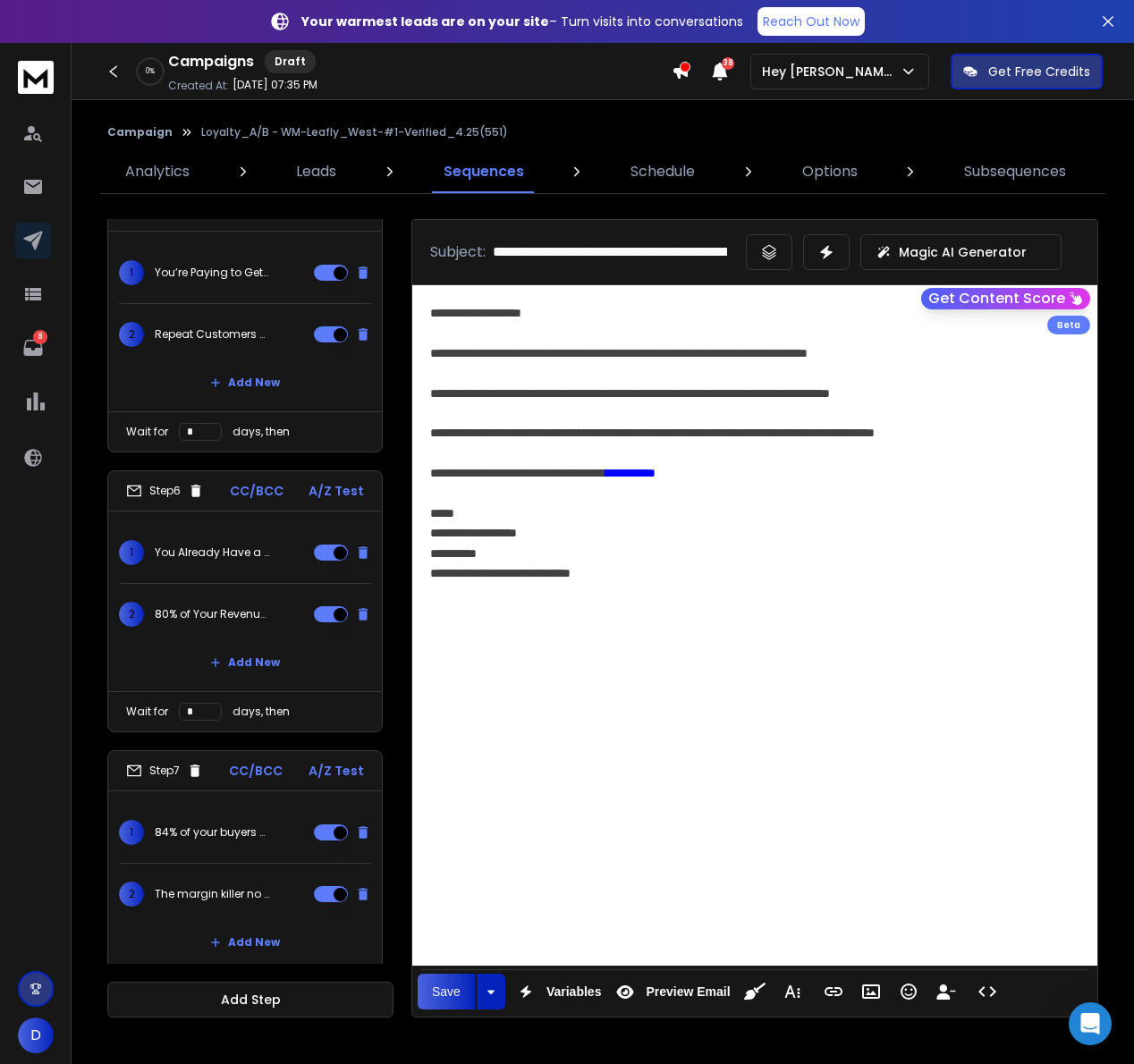
scroll to position [1158, 0]
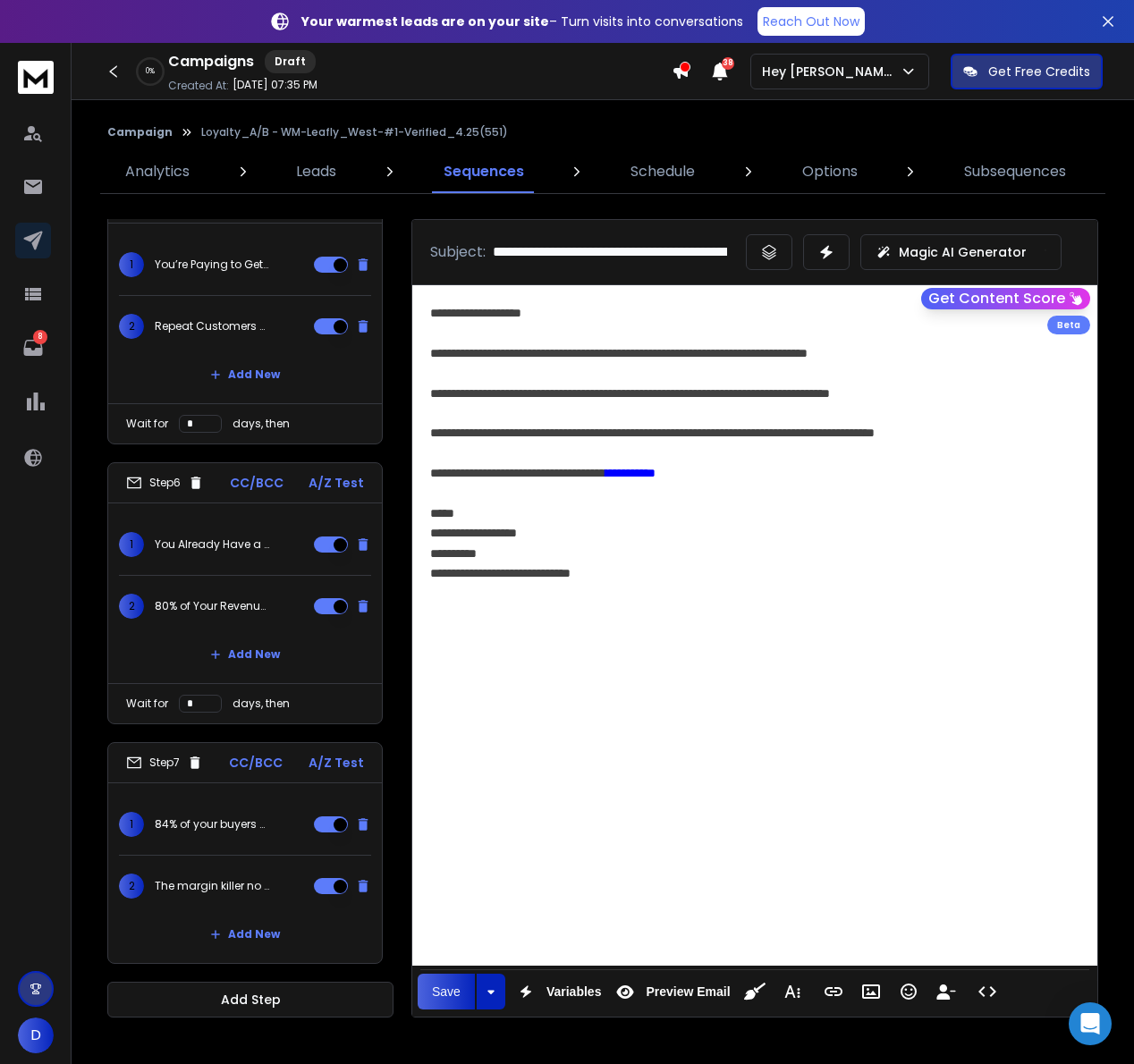
click at [245, 882] on p "The margin killer no one wants to talk about" at bounding box center [212, 886] width 114 height 14
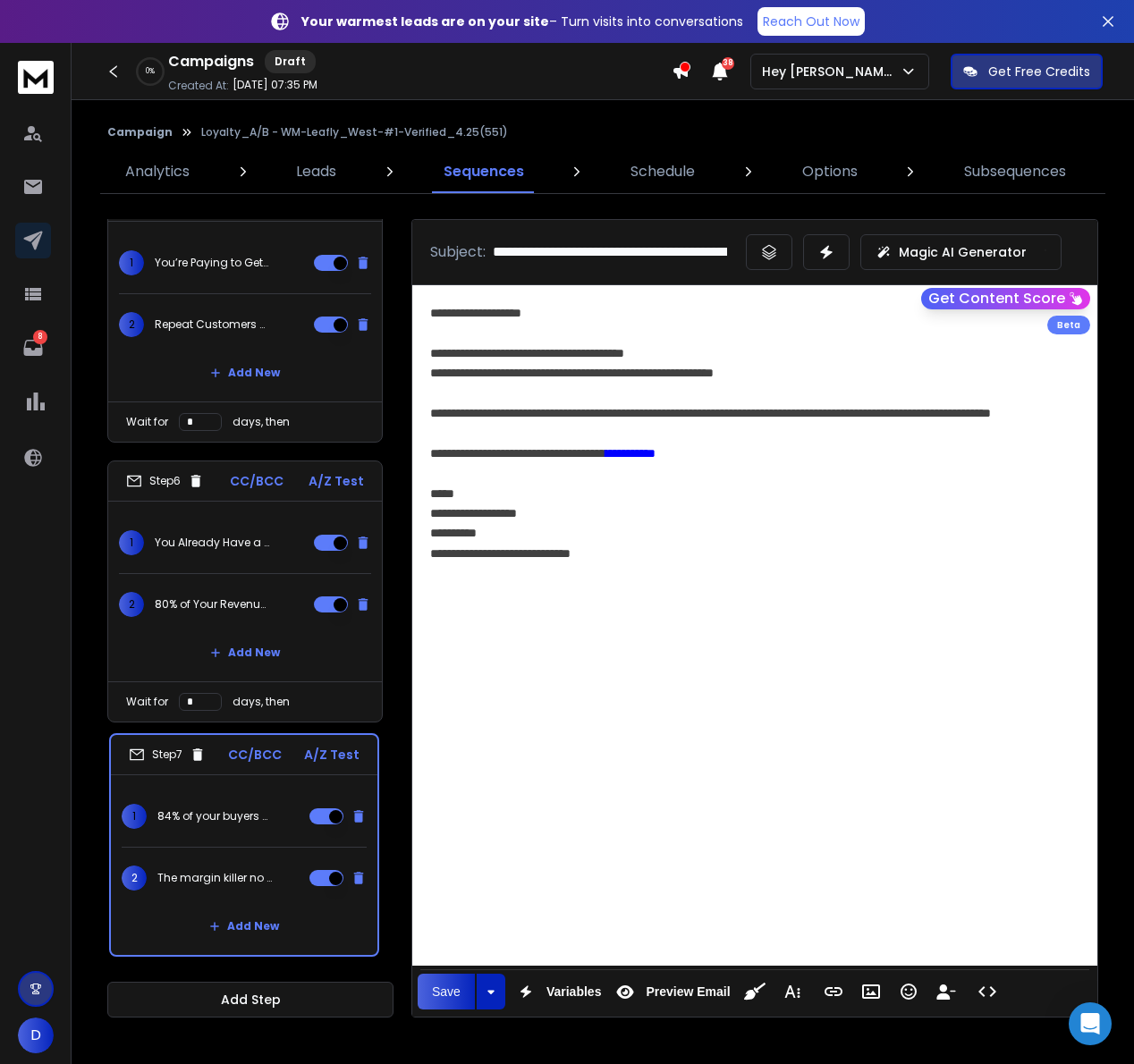
drag, startPoint x: 228, startPoint y: 885, endPoint x: 230, endPoint y: 873, distance: 12.2
click at [230, 873] on ul "Step 1 CC/BCC A/Z Test 1 They stopped using SMS. Here’s why. 2 If Price Is Your…" at bounding box center [245, 13] width 275 height 1903
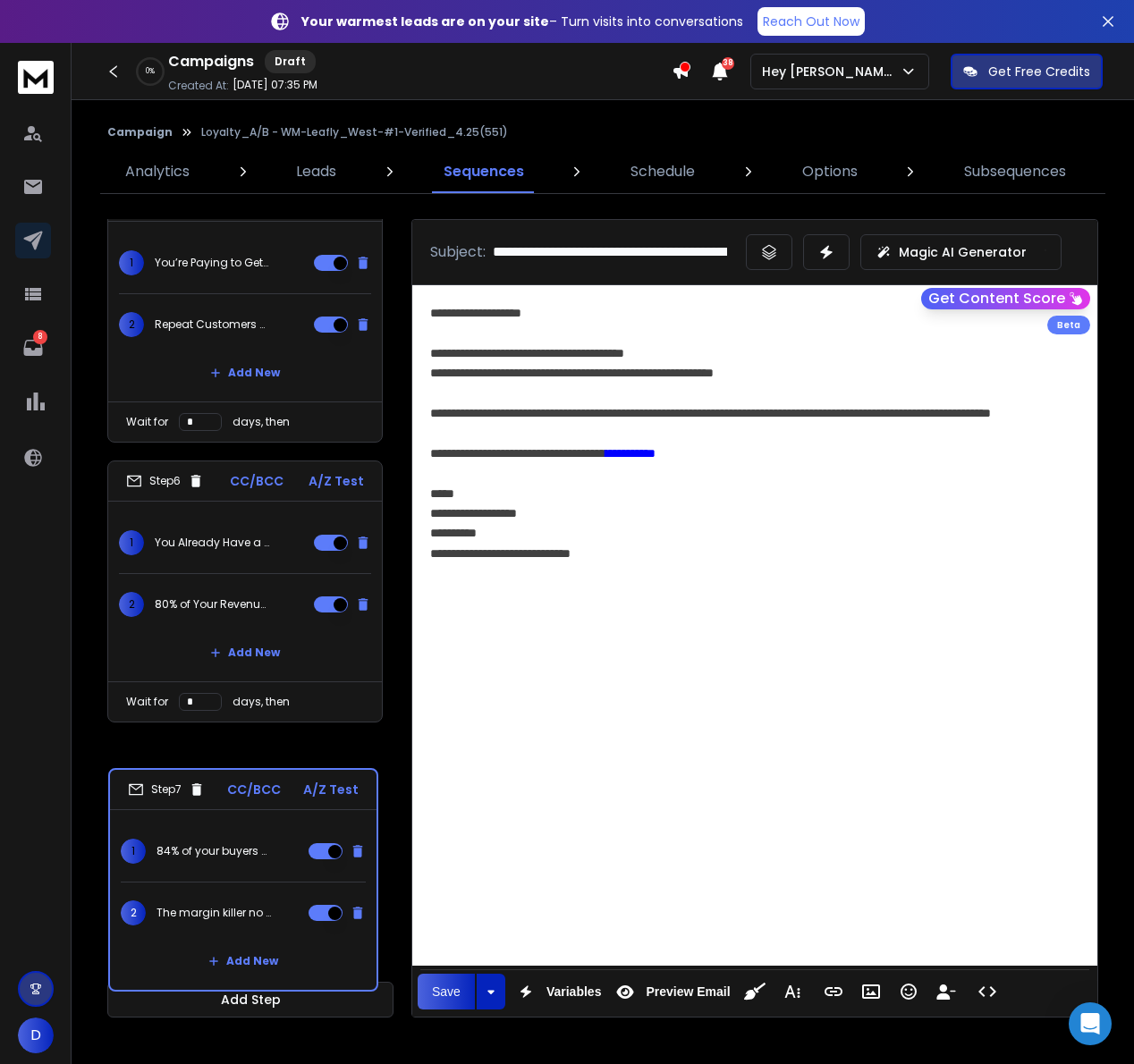
drag, startPoint x: 231, startPoint y: 873, endPoint x: 235, endPoint y: 895, distance: 22.4
click at [235, 895] on ul "Step 1 CC/BCC A/Z Test 1 They stopped using SMS. Here’s why. 2 If Price Is Your…" at bounding box center [245, 13] width 275 height 1903
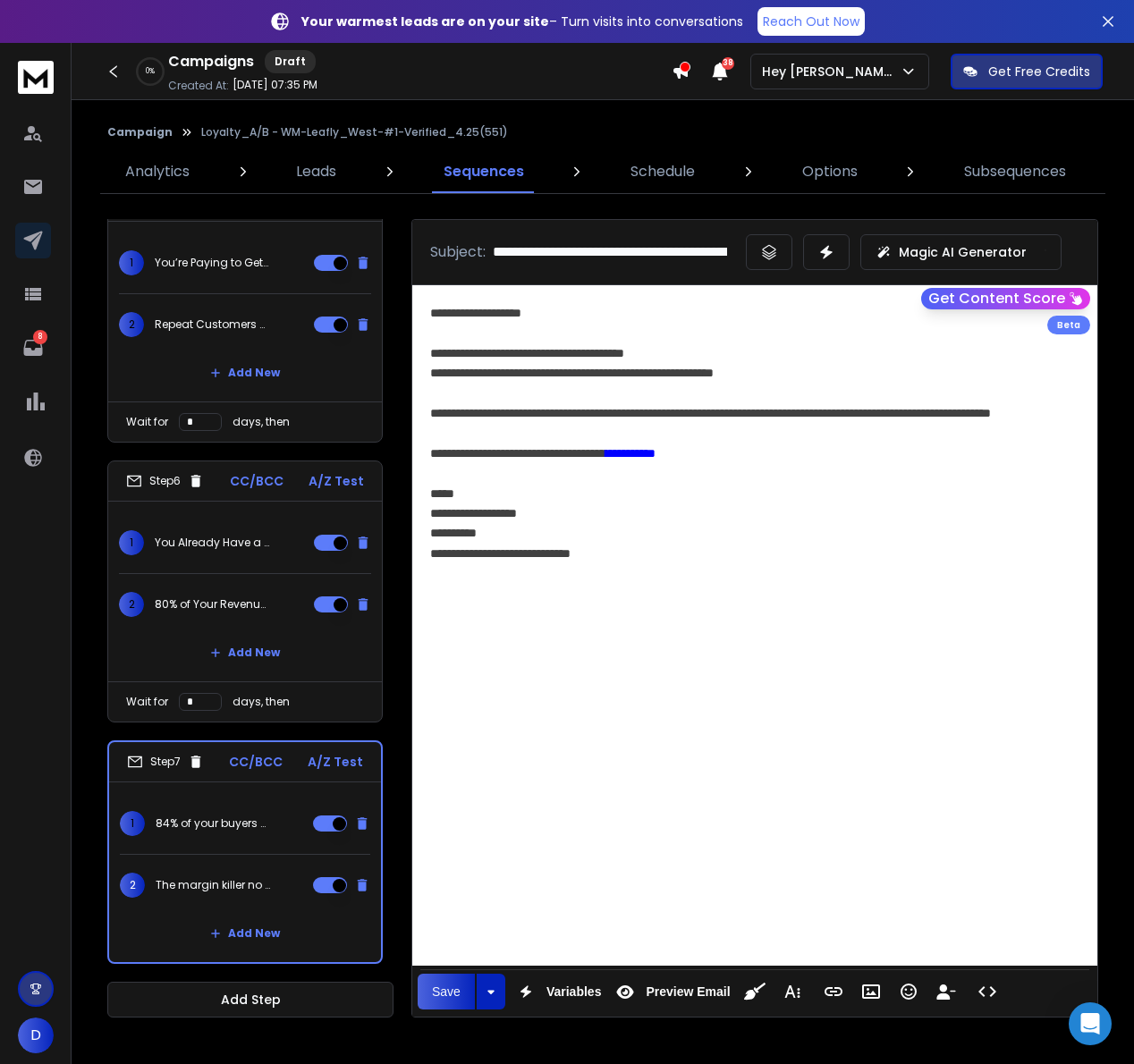
click at [215, 881] on p "The margin killer no one wants to talk about" at bounding box center [212, 885] width 114 height 14
click at [220, 824] on p "84% of your buyers won’t come back" at bounding box center [212, 824] width 114 height 14
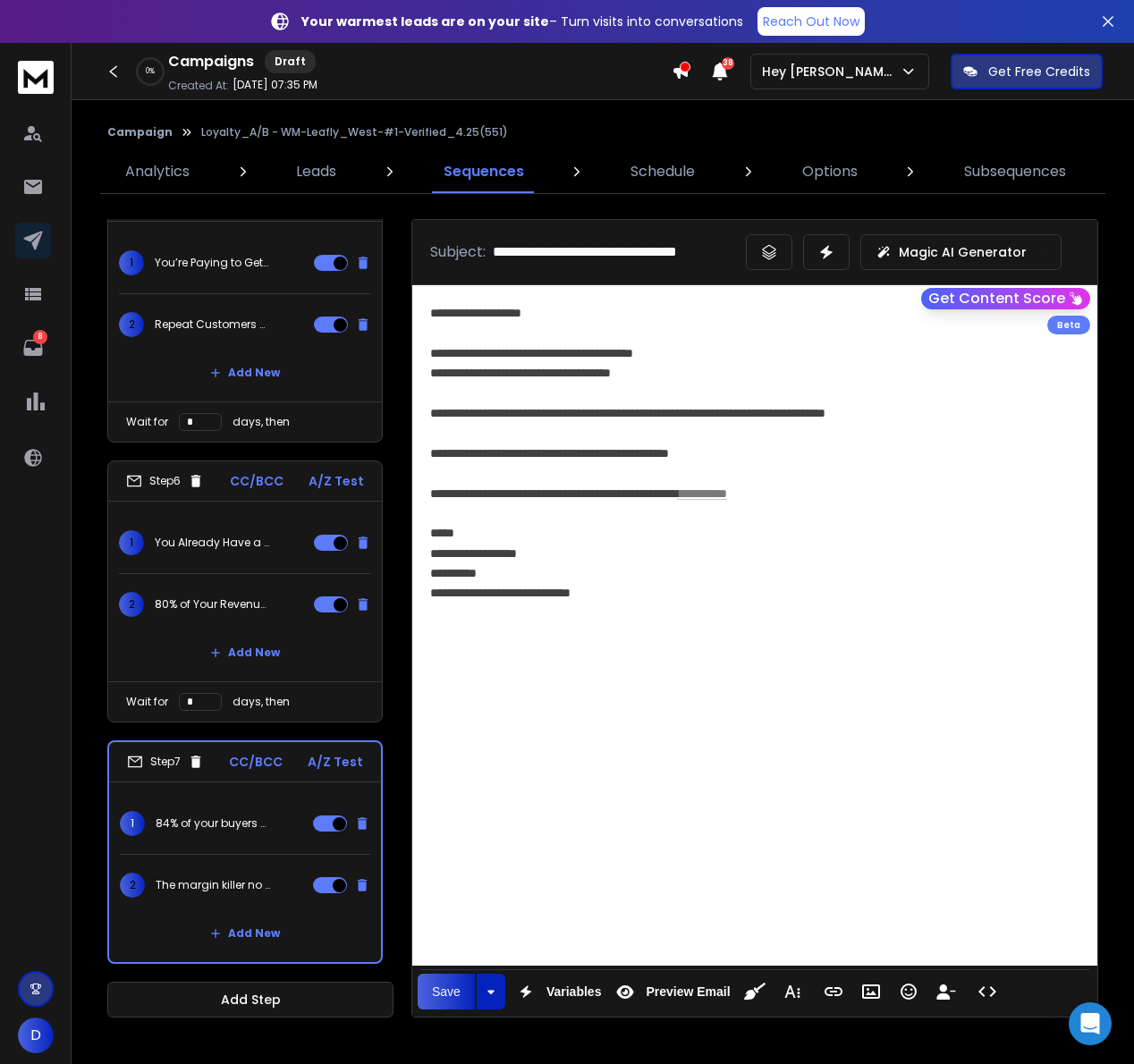
click at [256, 606] on p "80% of Your Revenue Will Come From 20% of Your Customers" at bounding box center [212, 605] width 114 height 14
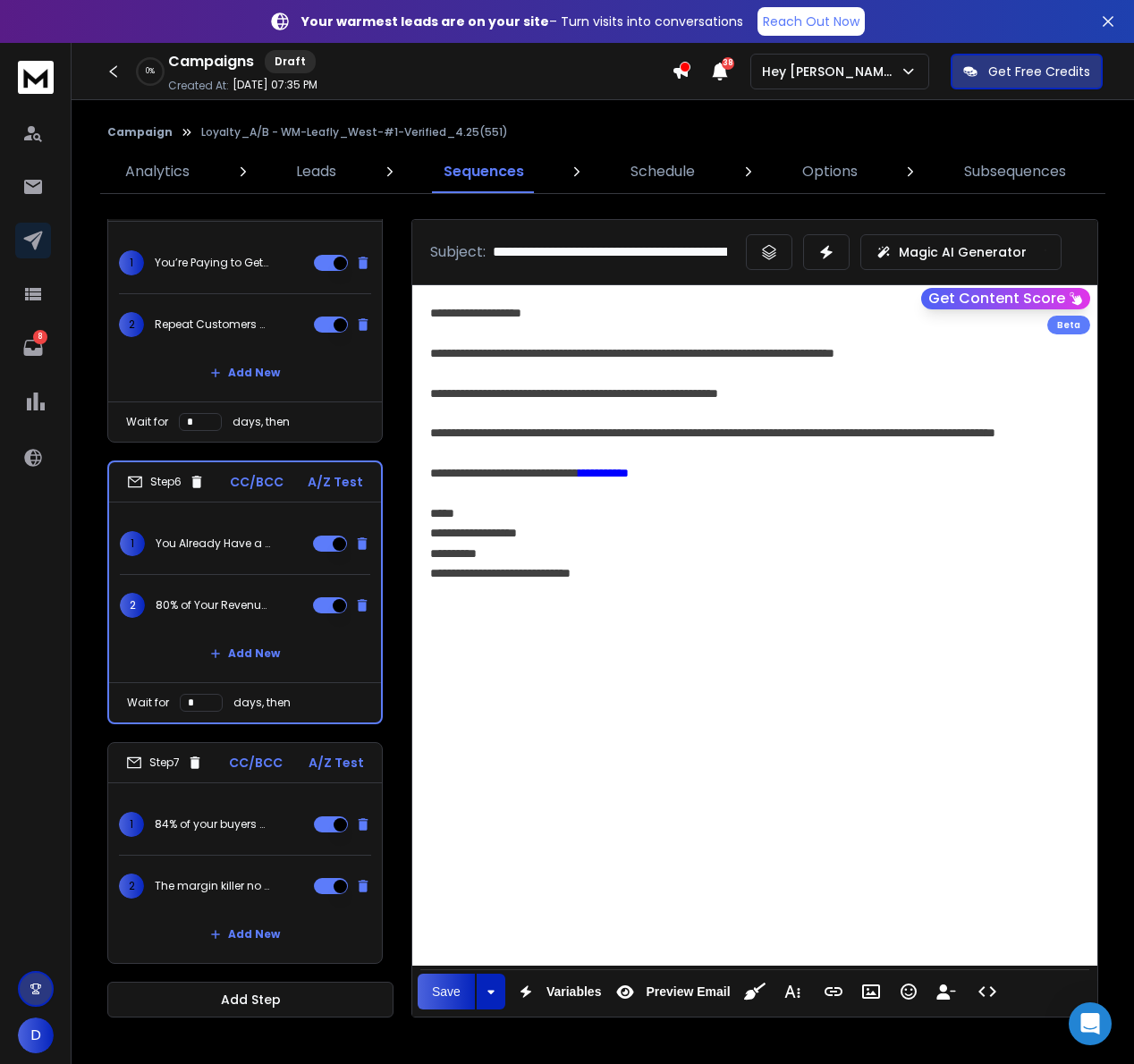
click at [256, 548] on p "You Already Have a Goldmine. You're Just Not Mining It." at bounding box center [212, 544] width 114 height 14
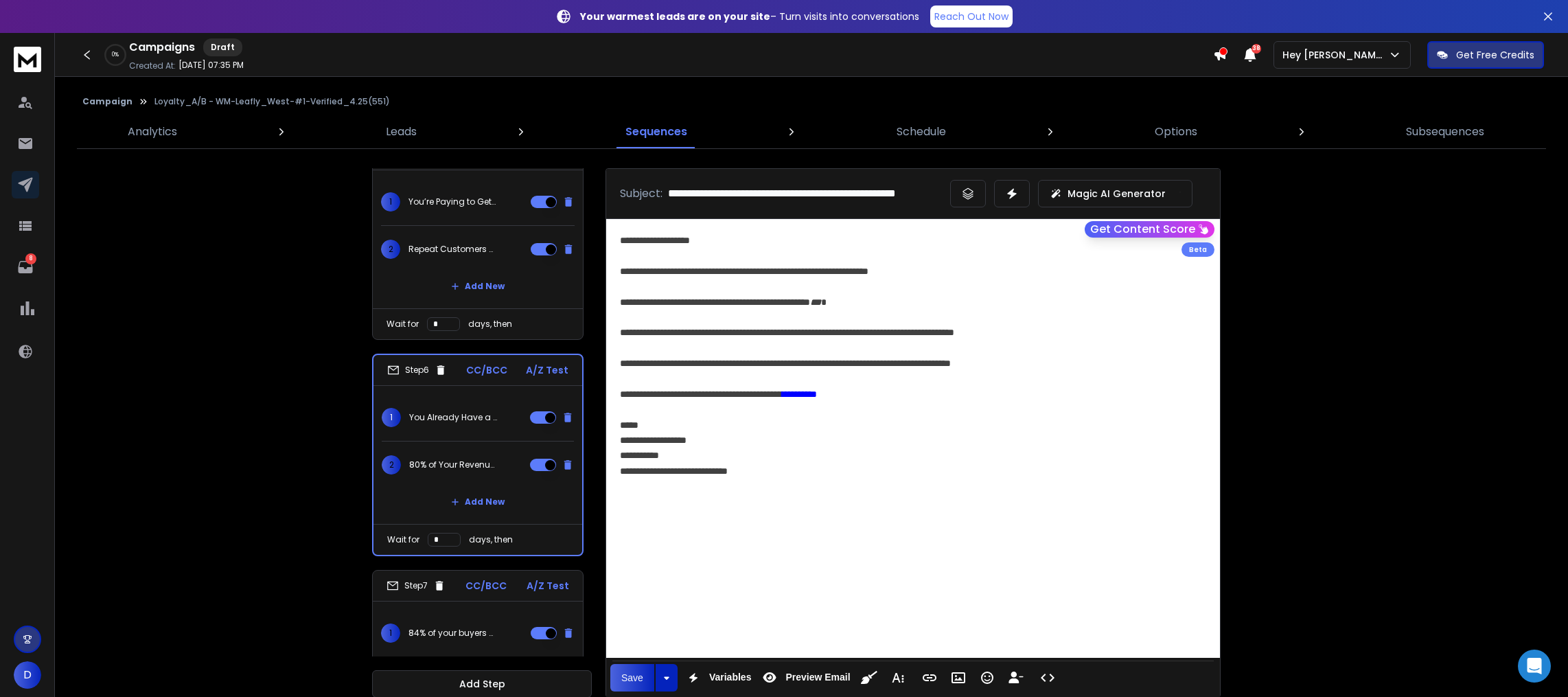
click at [491, 465] on p "80% of Your Revenue Will Come From 20% of Your Customers" at bounding box center [453, 465] width 88 height 11
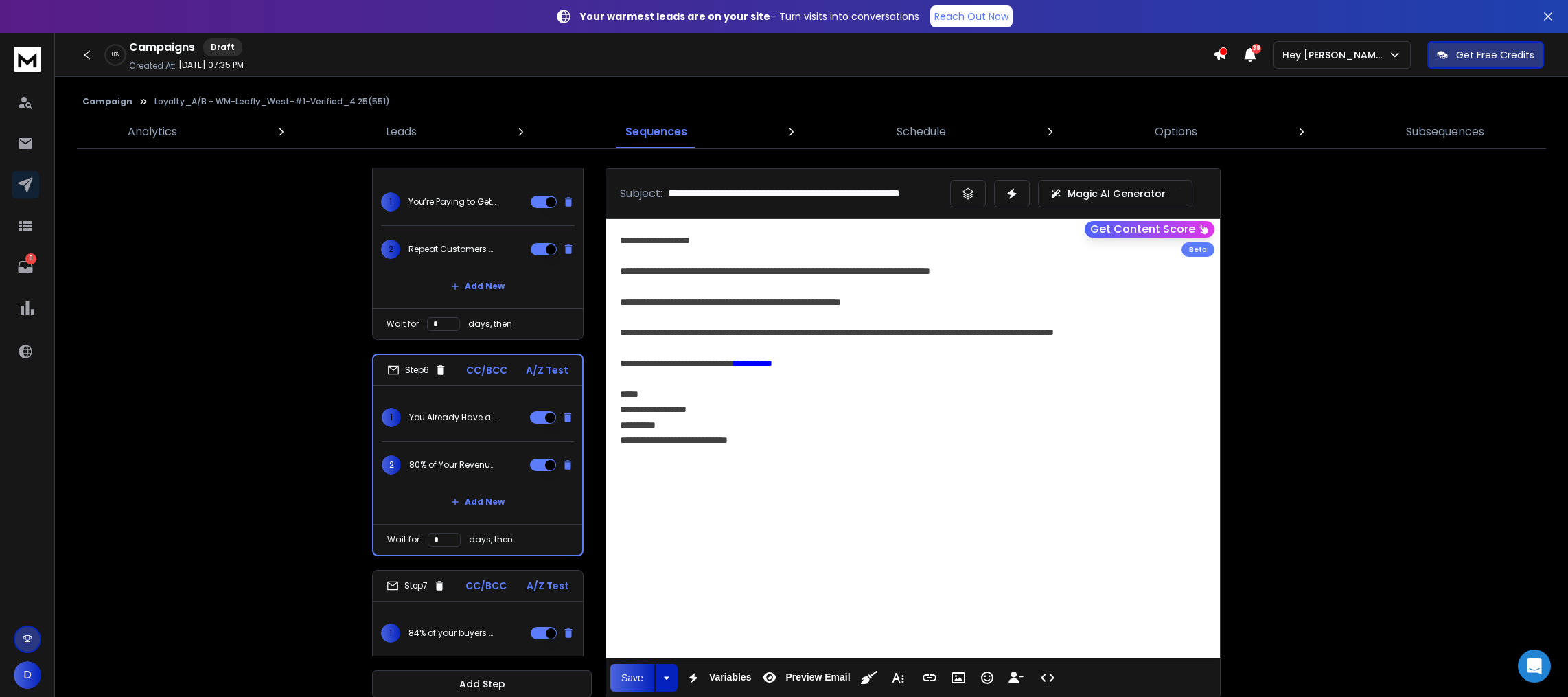
click at [493, 418] on p "You Already Have a Goldmine. You're Just Not Mining It." at bounding box center [453, 418] width 88 height 11
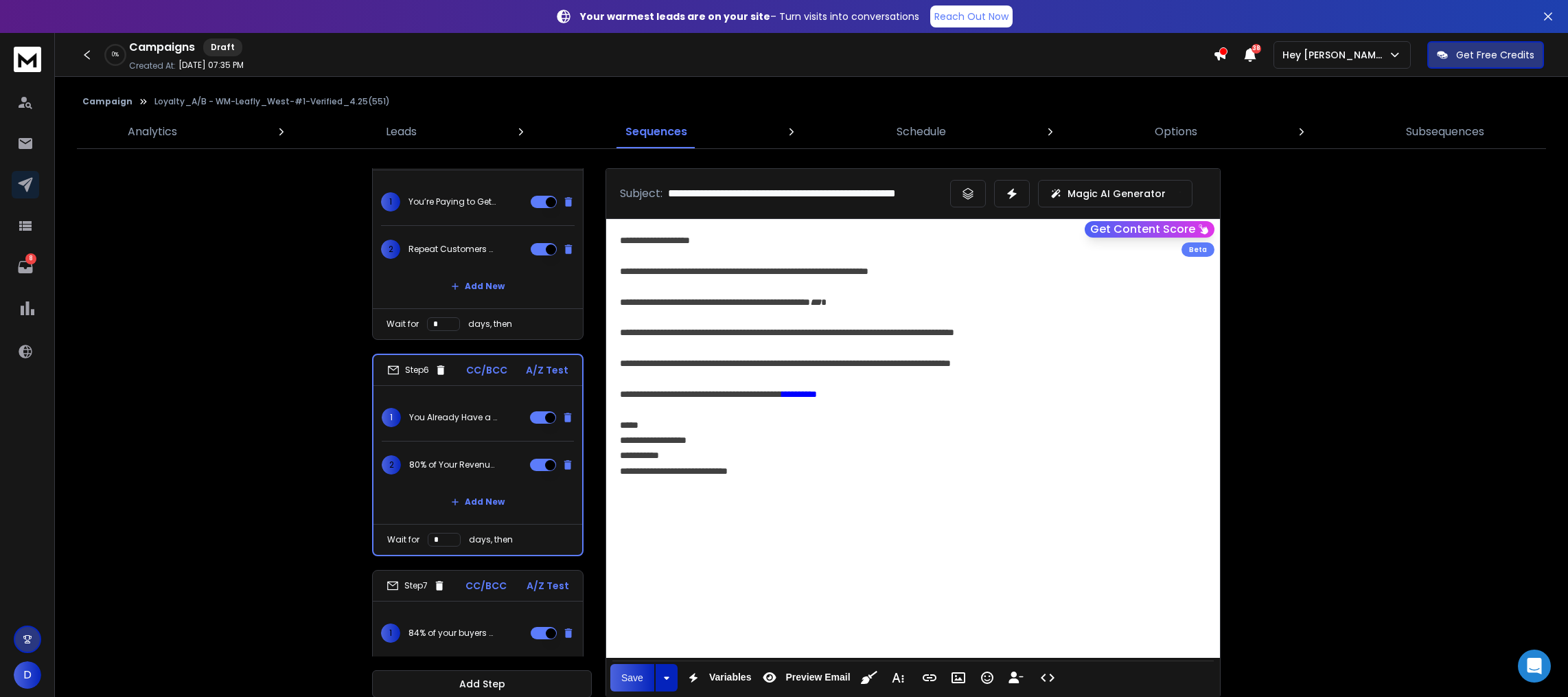
scroll to position [0, 32]
drag, startPoint x: 669, startPoint y: 193, endPoint x: 945, endPoint y: 200, distance: 276.1
click at [945, 200] on div "**********" at bounding box center [913, 194] width 614 height 50
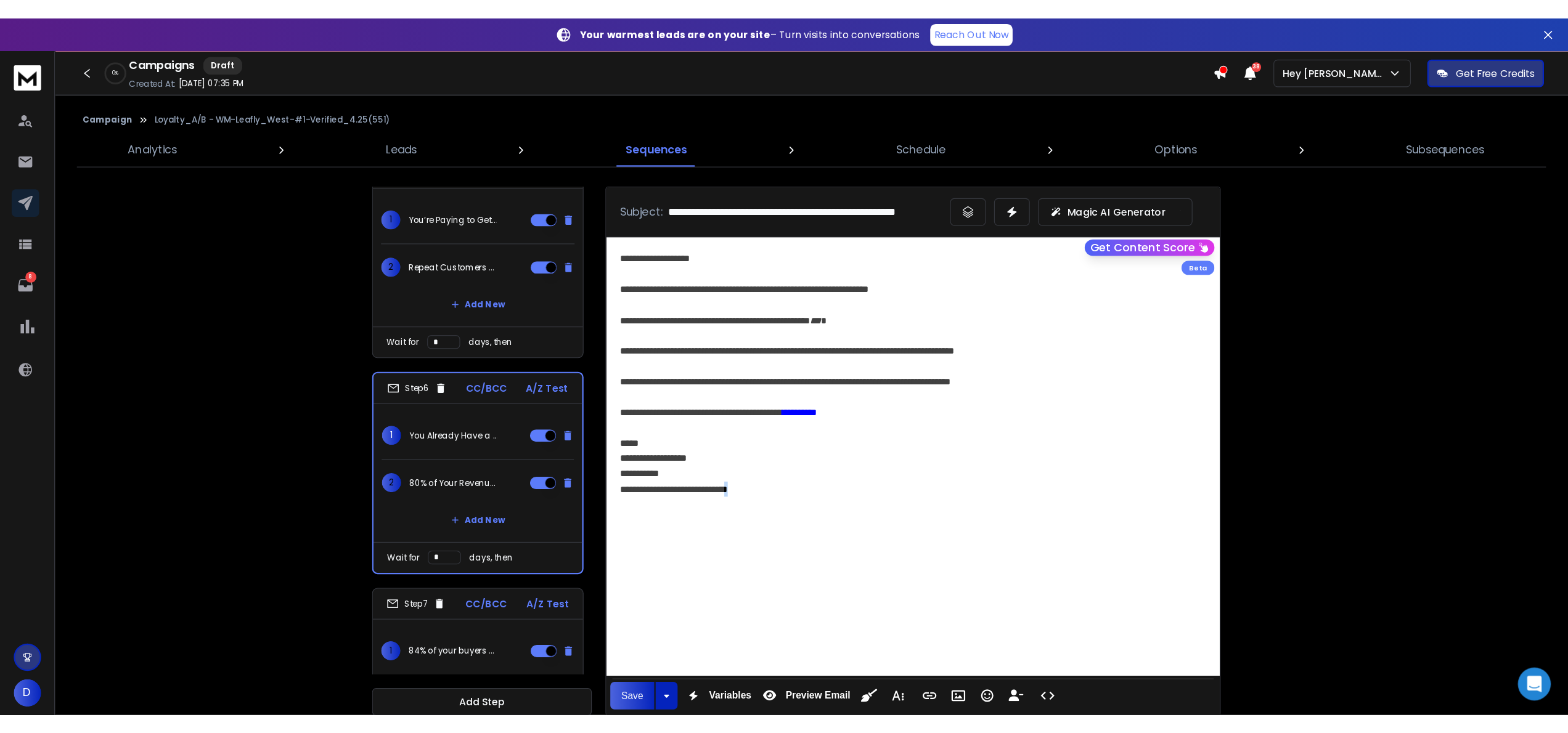
scroll to position [0, 0]
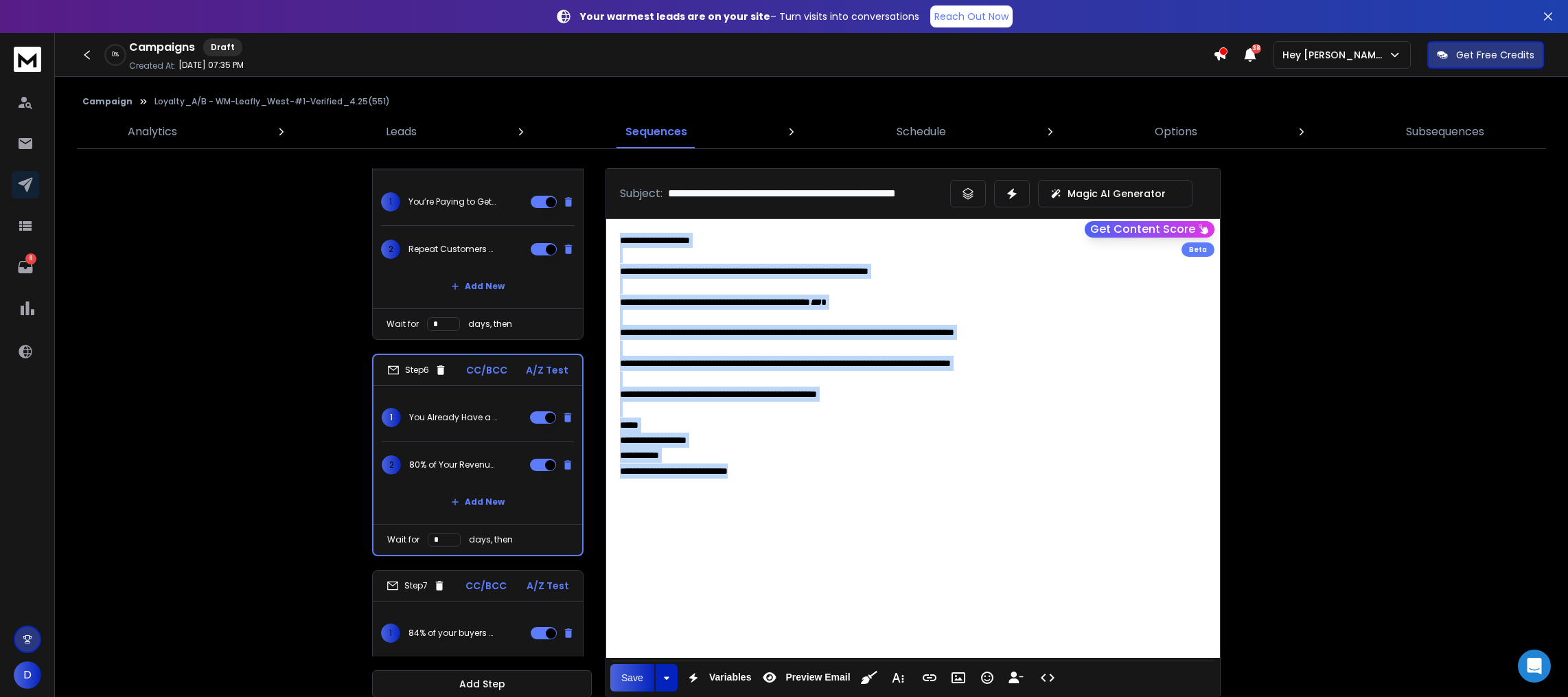
drag, startPoint x: 632, startPoint y: 357, endPoint x: 614, endPoint y: 246, distance: 112.4
click at [614, 246] on div "**********" at bounding box center [913, 428] width 614 height 418
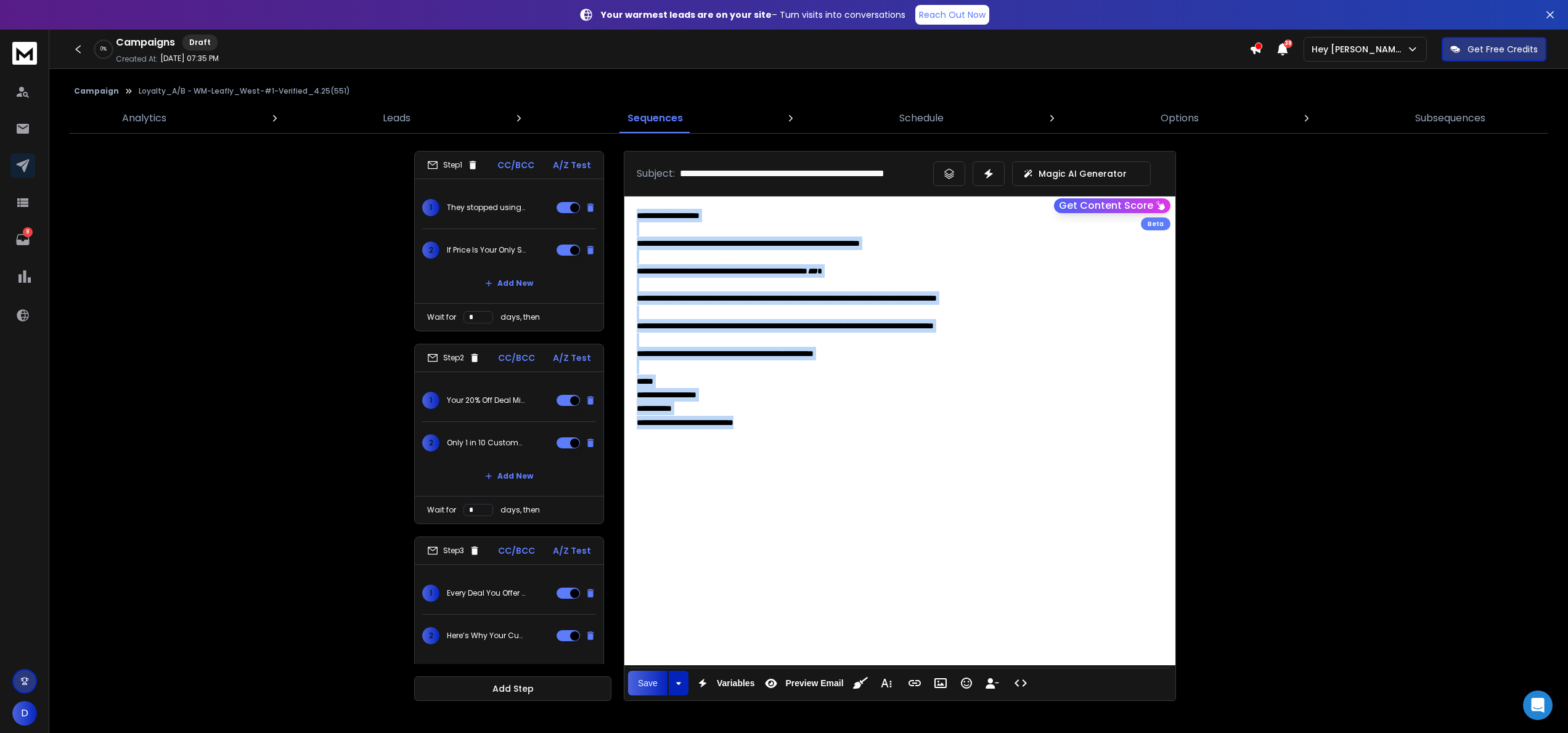
drag, startPoint x: 805, startPoint y: 366, endPoint x: 831, endPoint y: 363, distance: 26.2
click at [805, 366] on div "**********" at bounding box center [900, 313] width 526 height 207
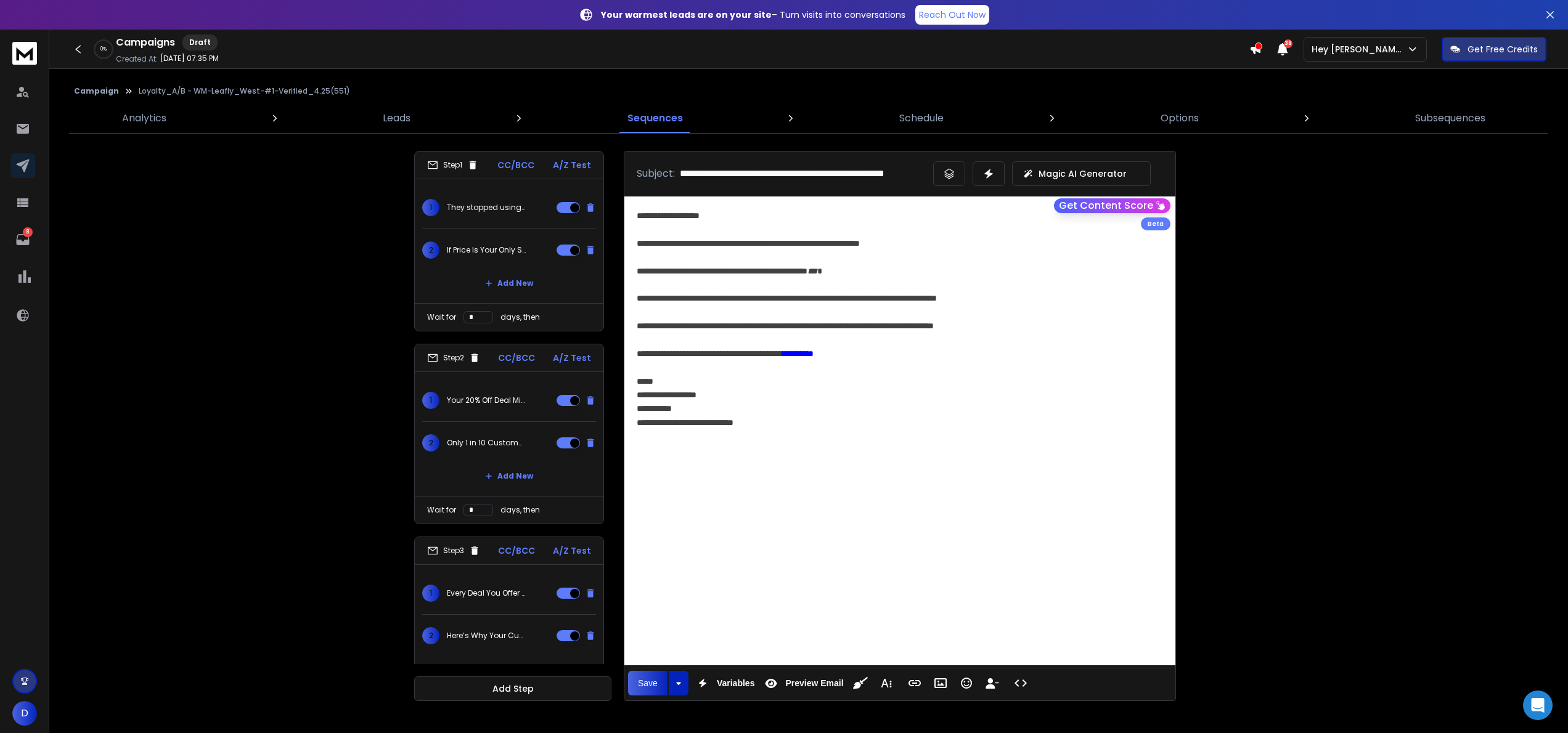
click at [813, 355] on link "**********" at bounding box center [798, 353] width 32 height 9
click at [852, 383] on icon "button" at bounding box center [846, 383] width 15 height 15
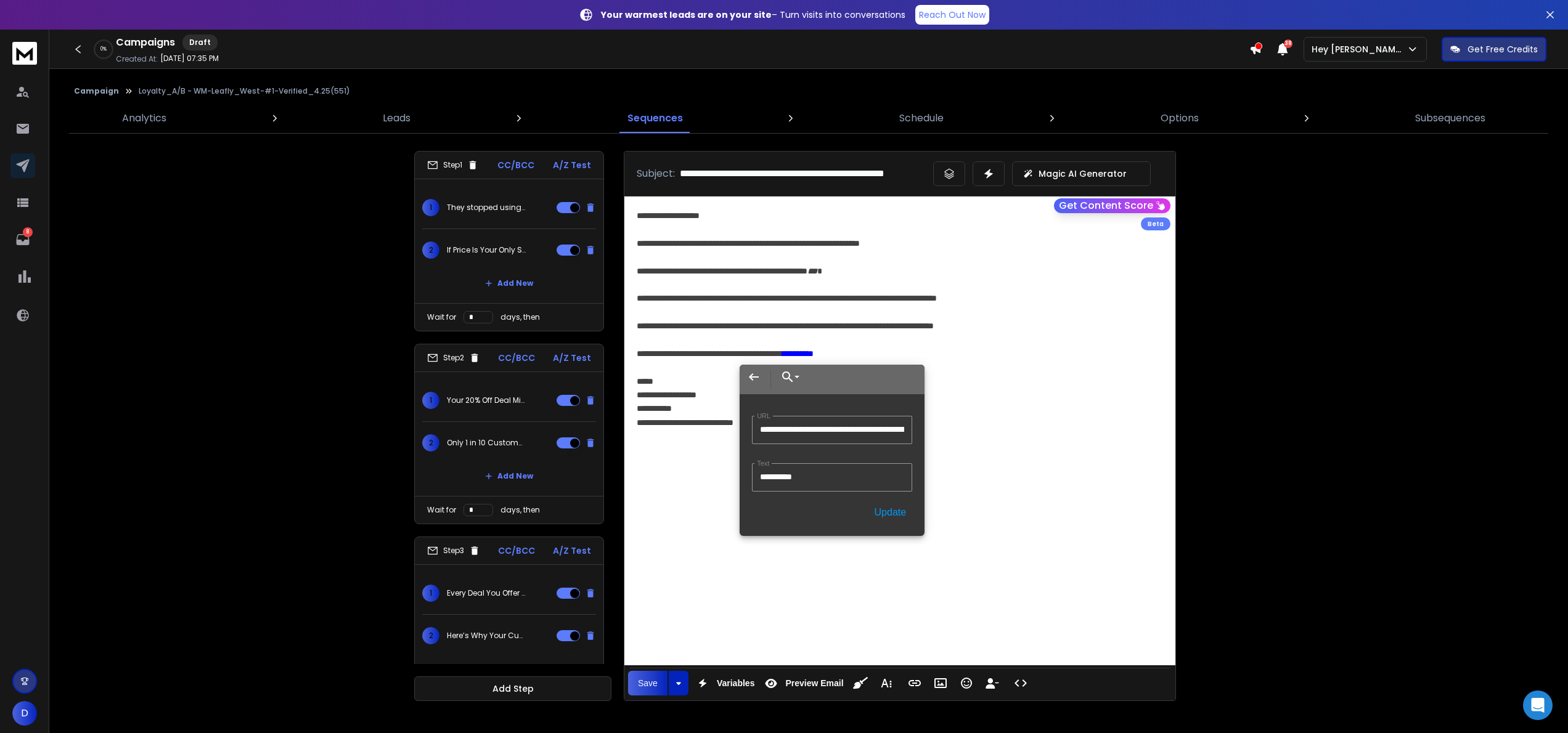
drag, startPoint x: 907, startPoint y: 429, endPoint x: 741, endPoint y: 427, distance: 166.0
click at [741, 427] on div "**********" at bounding box center [832, 450] width 185 height 171
click at [29, 168] on icon at bounding box center [23, 166] width 15 height 15
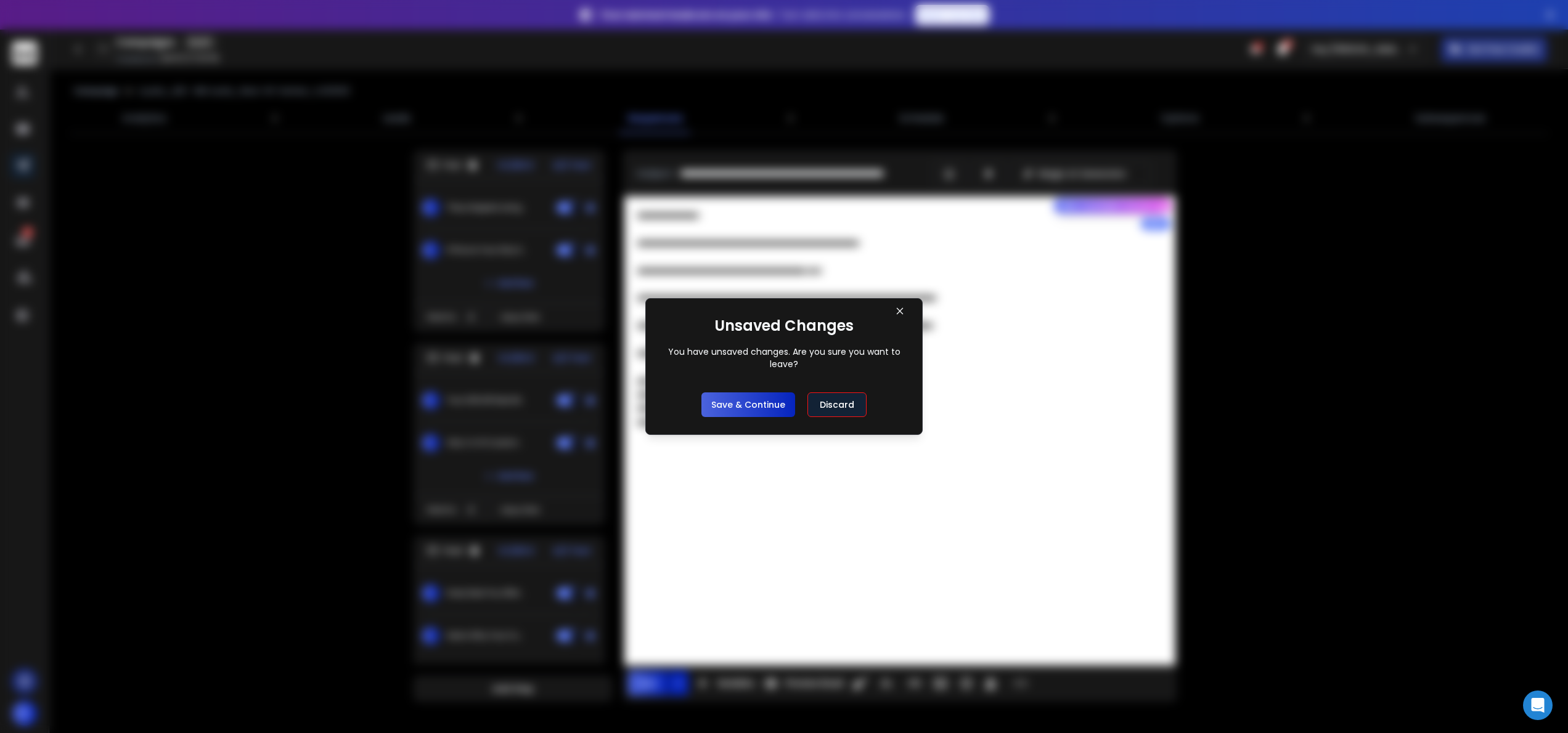
click at [902, 314] on icon at bounding box center [900, 311] width 7 height 7
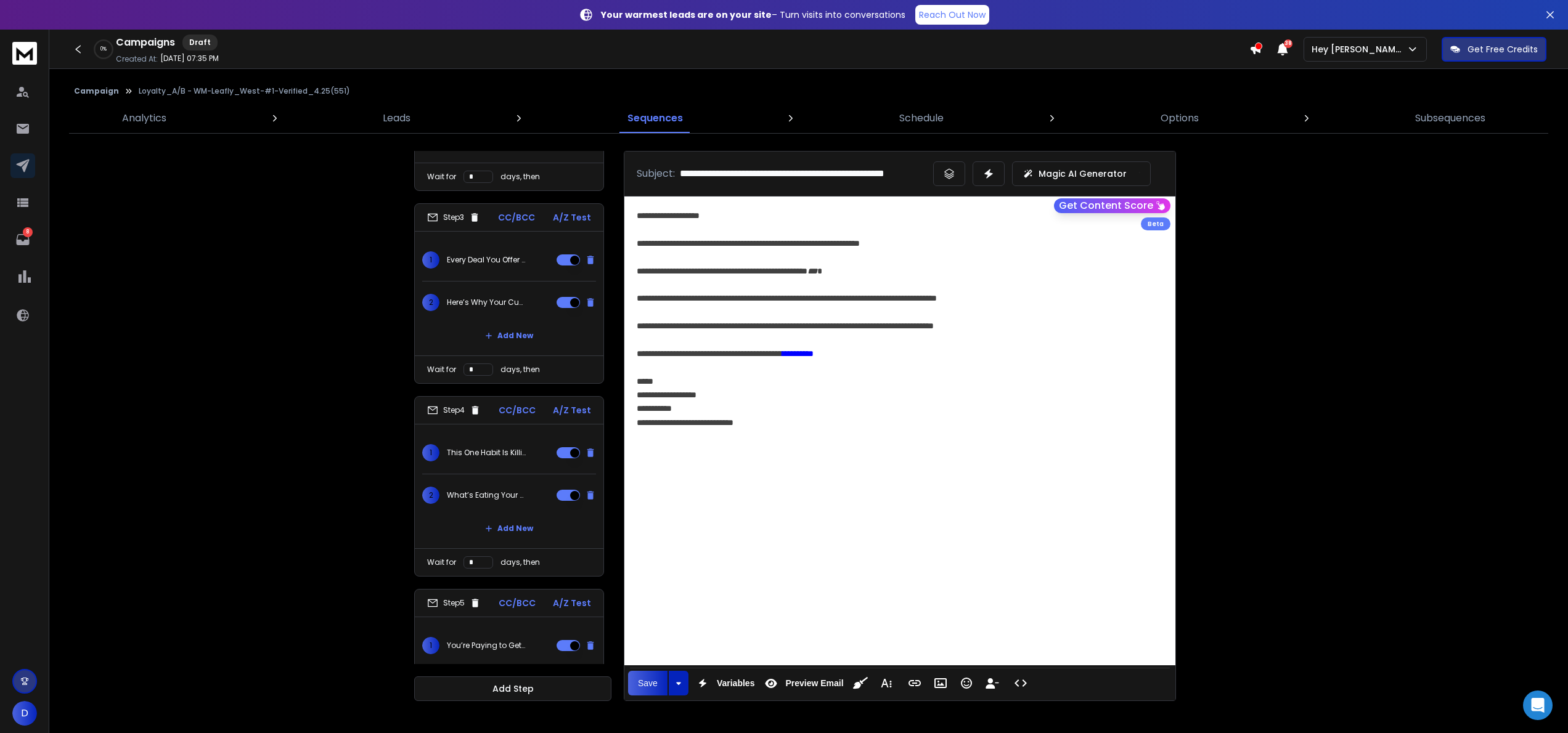
scroll to position [334, 0]
click at [504, 451] on p "This One Habit Is Killing Cannabis Profits—And Everyone’s Doing It." at bounding box center [486, 452] width 79 height 10
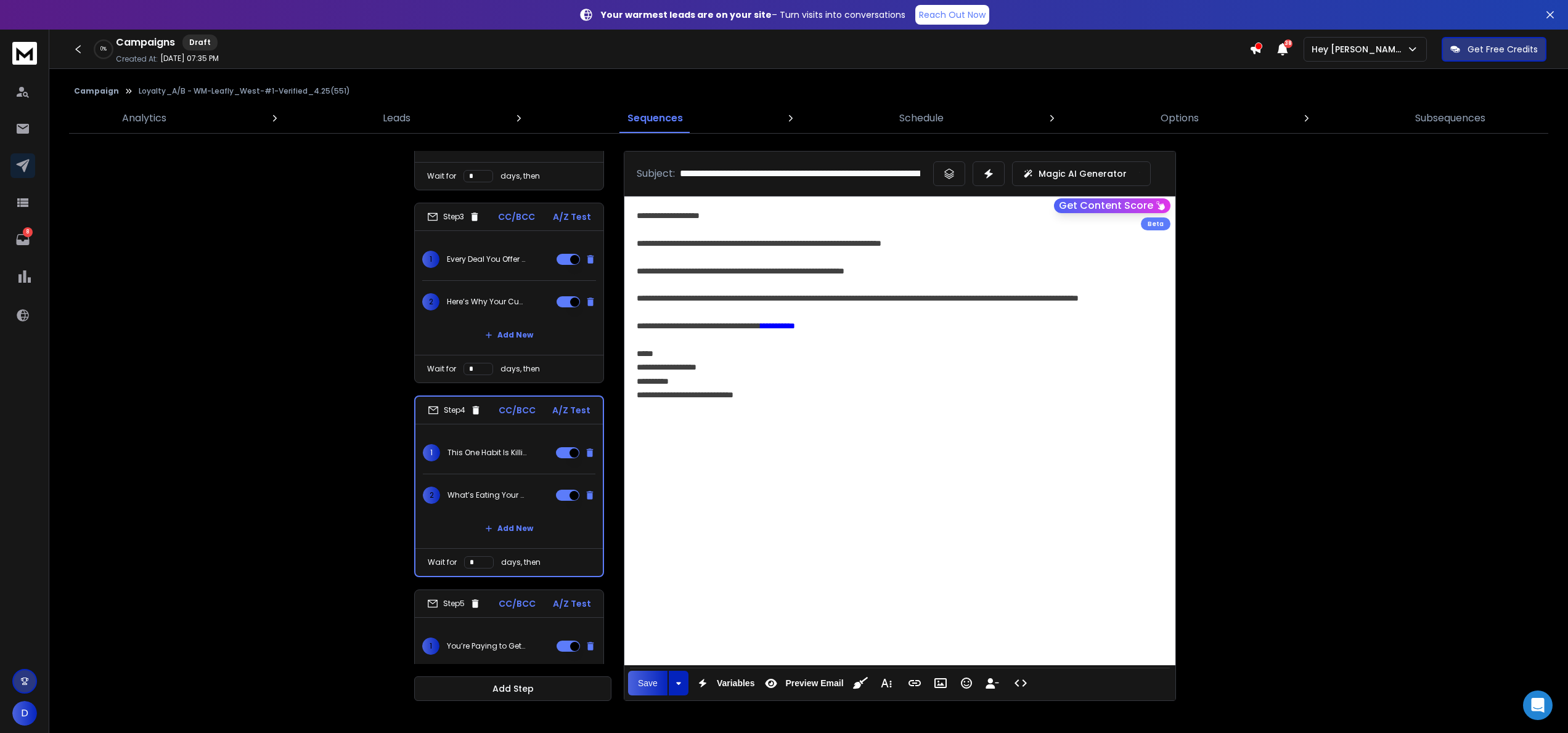
click at [500, 304] on p "Here’s Why Your Customers Forgot About You." at bounding box center [486, 302] width 79 height 10
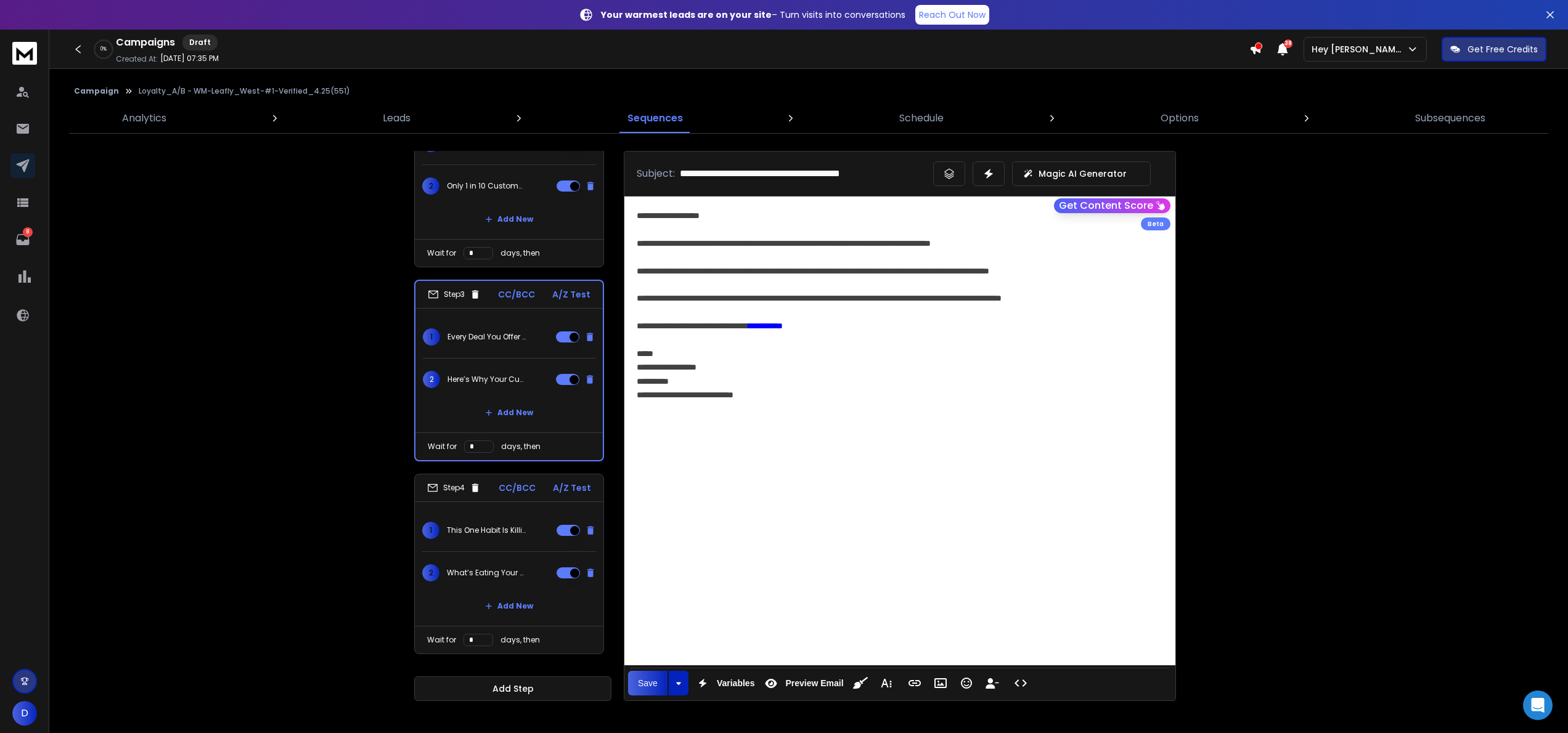
scroll to position [246, 0]
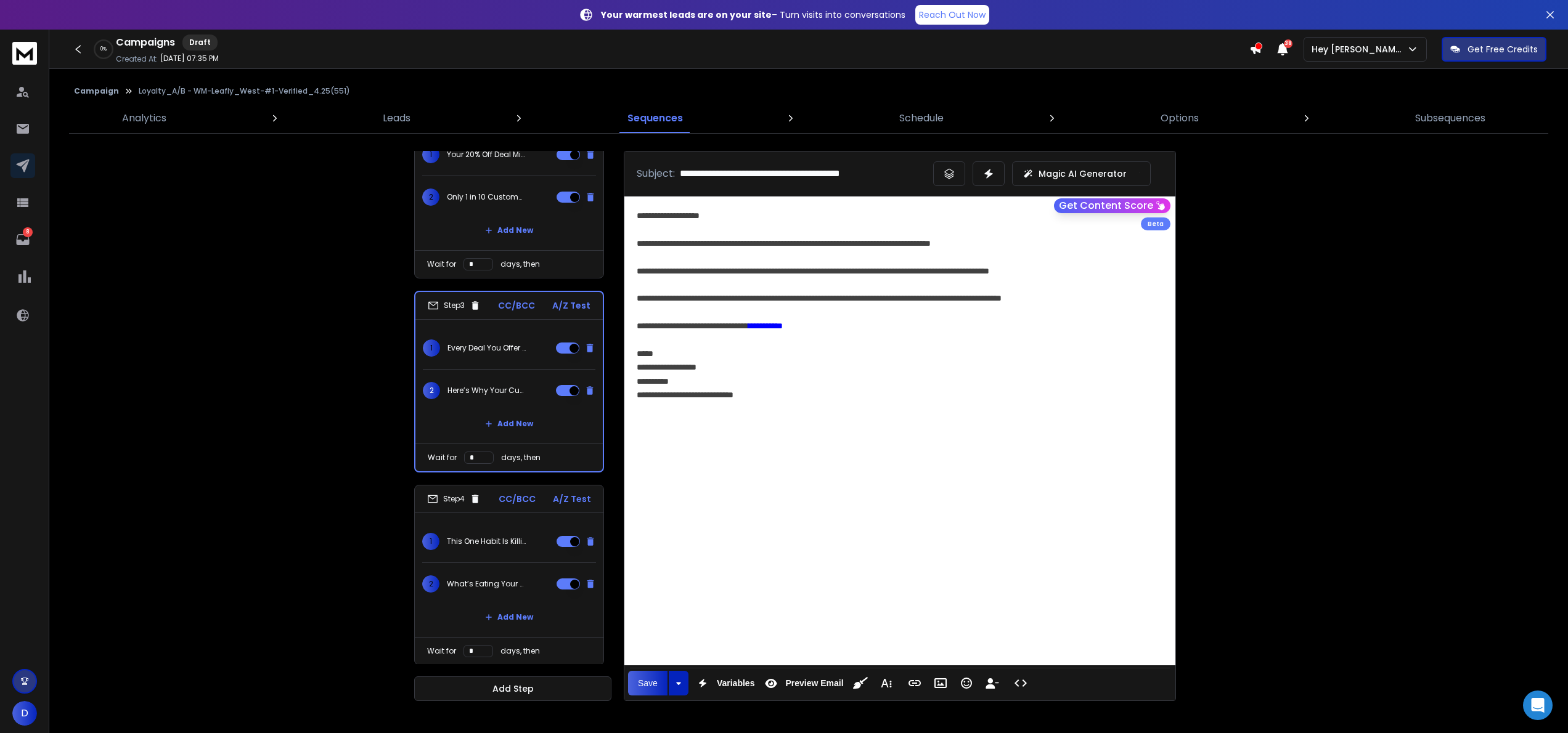
click at [493, 352] on p "Every Deal You Offer Trains Customers to Wait for the Next One." at bounding box center [486, 348] width 79 height 10
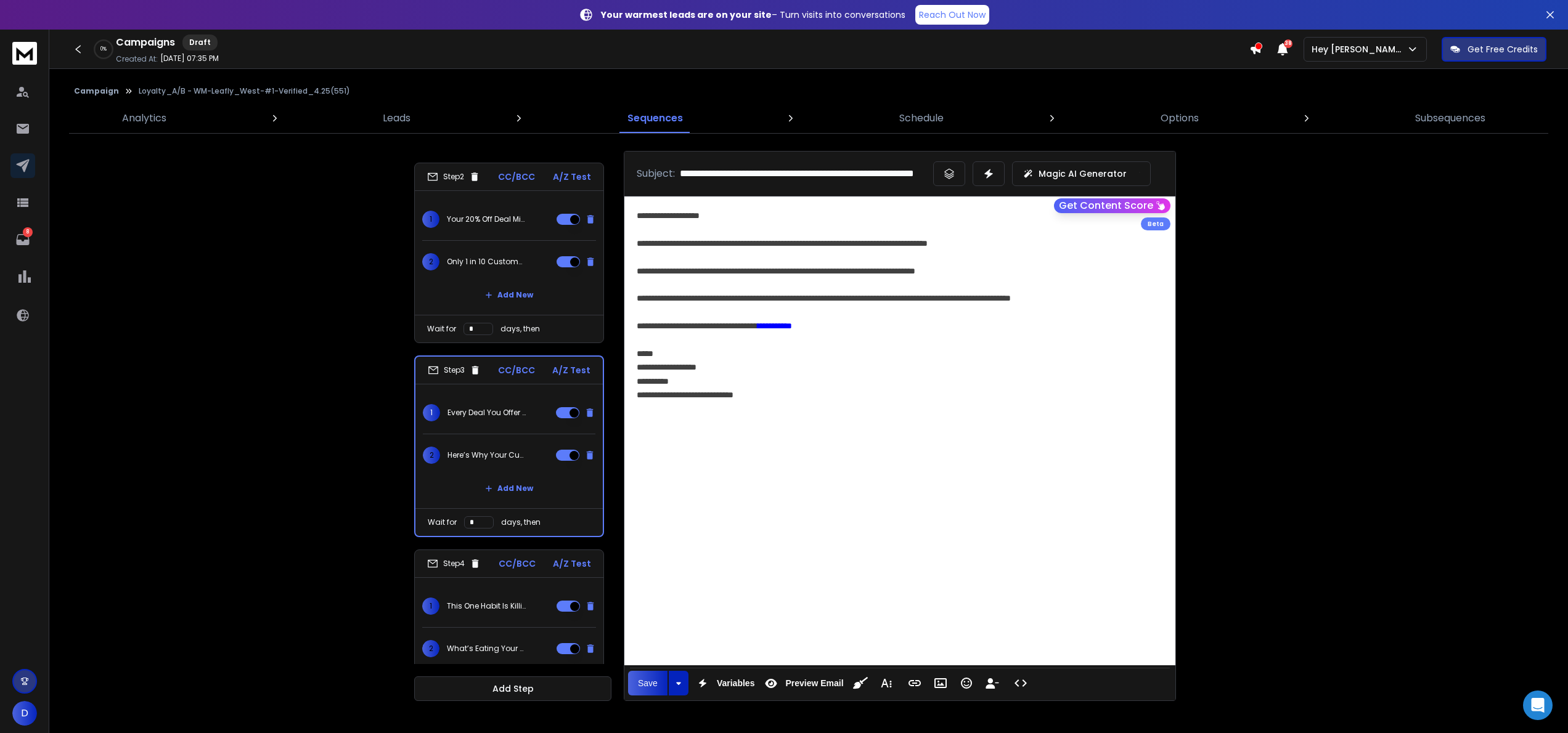
scroll to position [0, 68]
drag, startPoint x: 680, startPoint y: 169, endPoint x: 939, endPoint y: 175, distance: 259.1
click at [939, 175] on div "**********" at bounding box center [900, 174] width 551 height 45
click at [485, 409] on p "Every Deal You Offer Trains Customers to Wait for the Next One." at bounding box center [486, 413] width 79 height 10
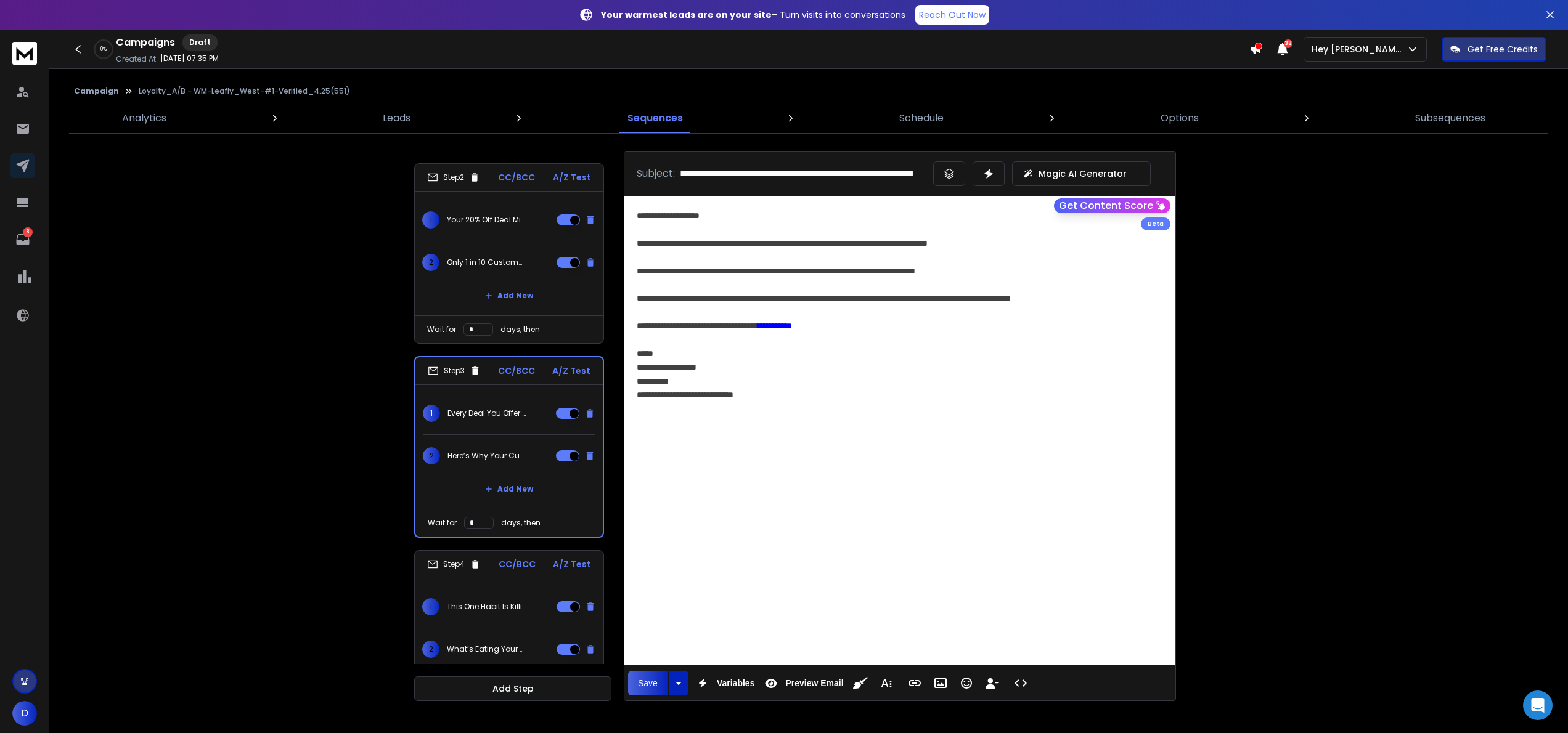
click at [488, 448] on div "2 Here’s Why Your Customers Forgot About You." at bounding box center [474, 456] width 104 height 17
click at [496, 264] on p "Only 1 in 10 Customers Come Back—Let’s Fix That." at bounding box center [486, 262] width 79 height 10
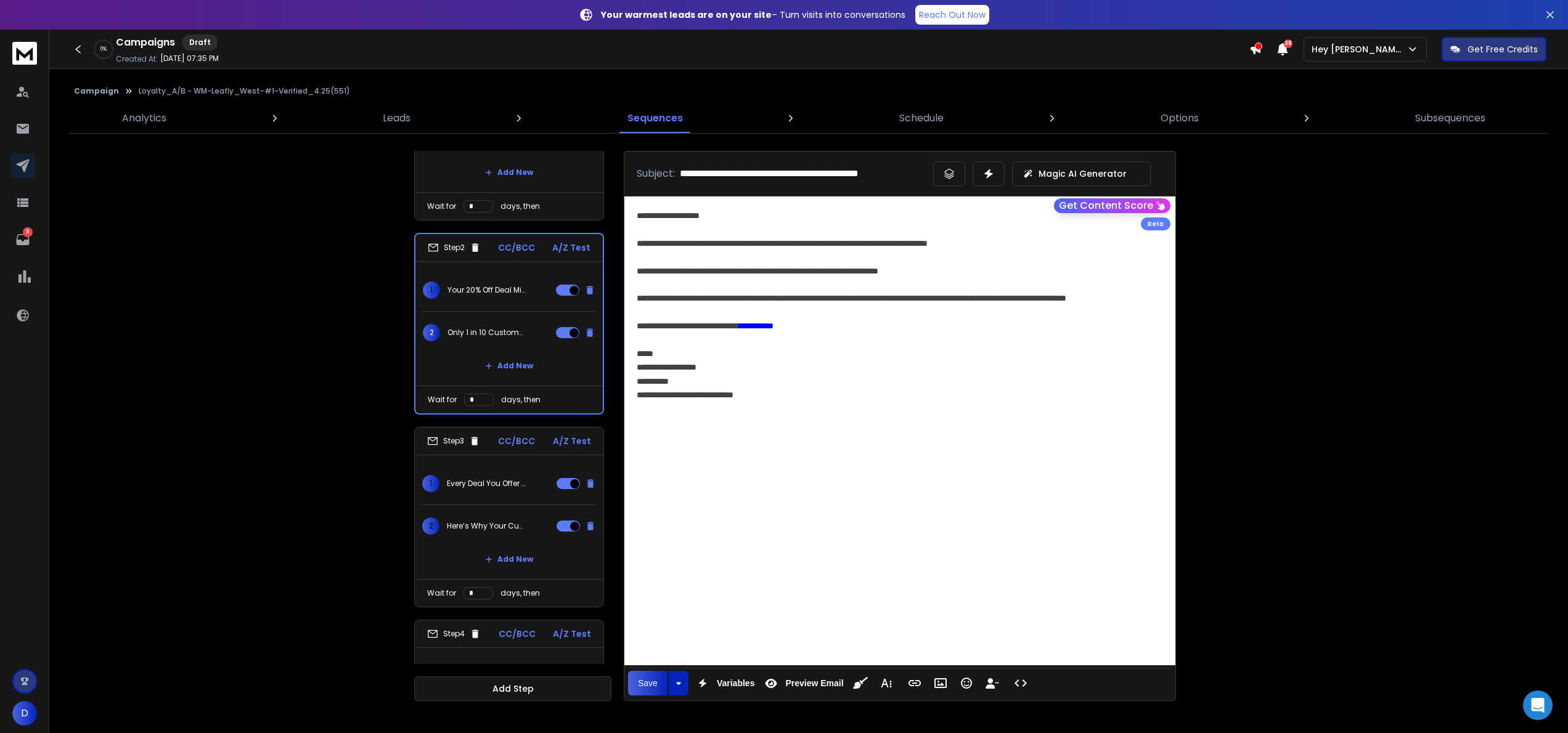
scroll to position [95, 0]
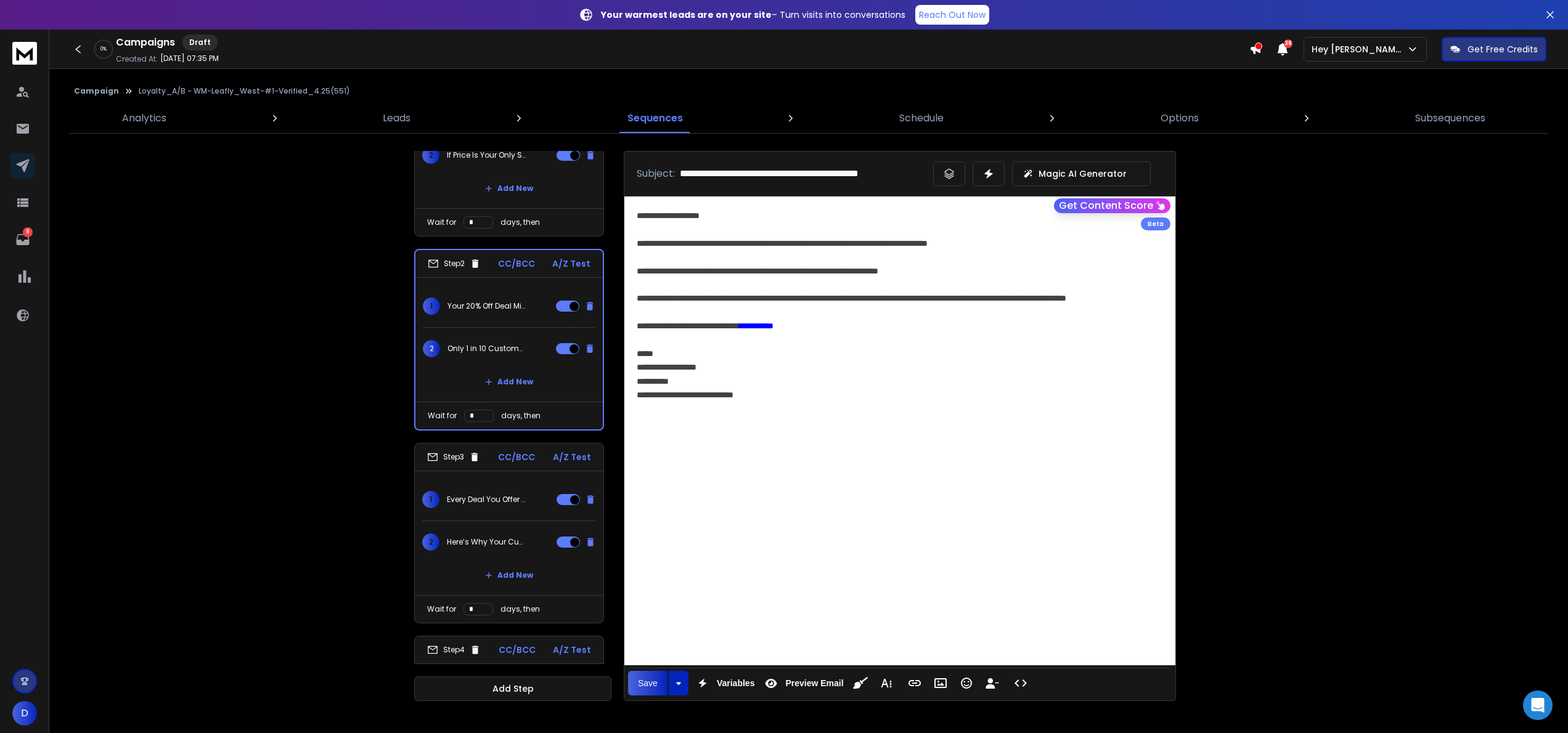
click at [490, 308] on p "Your 20% Off Deal Might Be the Most Expensive Mistake You’re Making." at bounding box center [486, 306] width 79 height 10
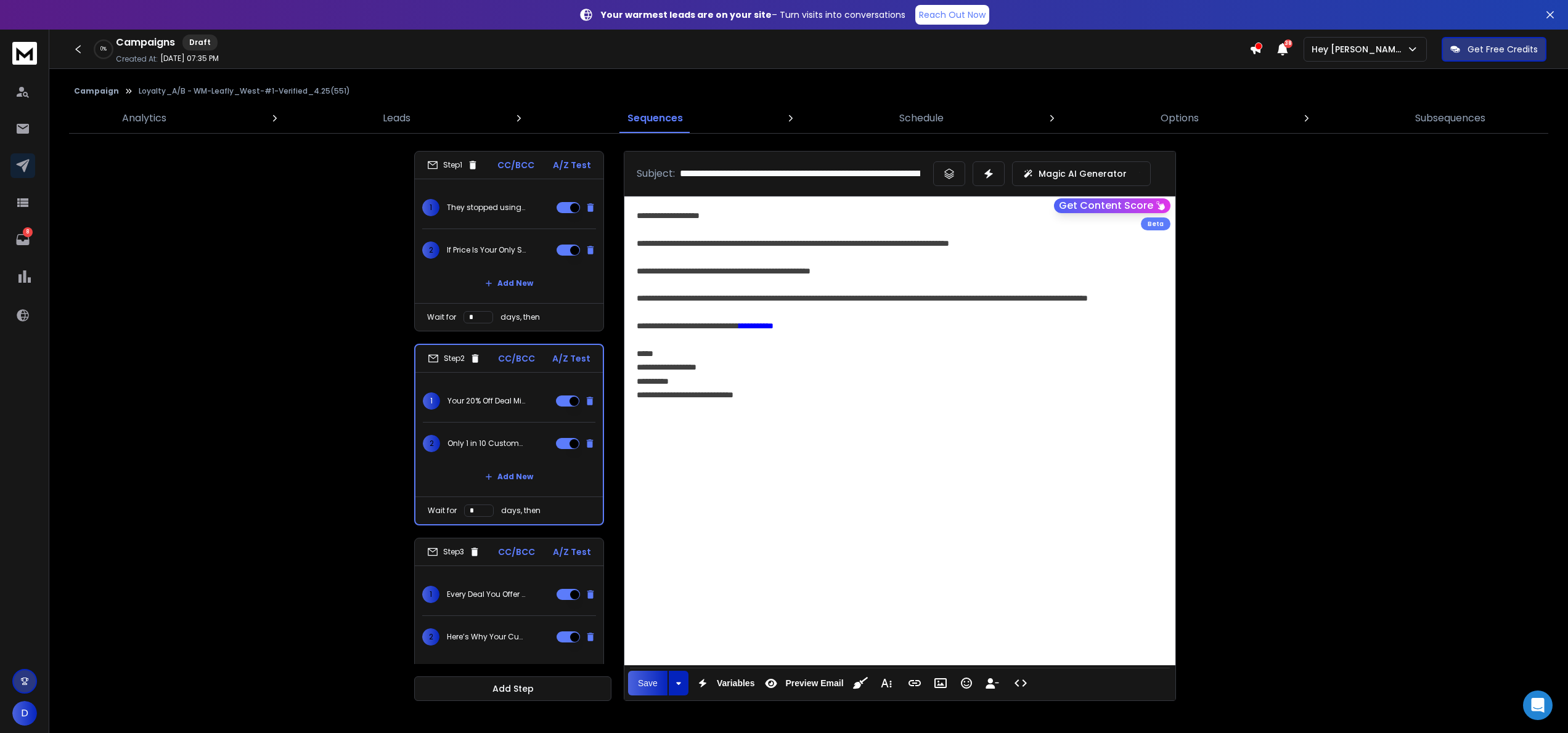
click at [493, 221] on div "1 They stopped using SMS. Here’s why." at bounding box center [509, 208] width 174 height 43
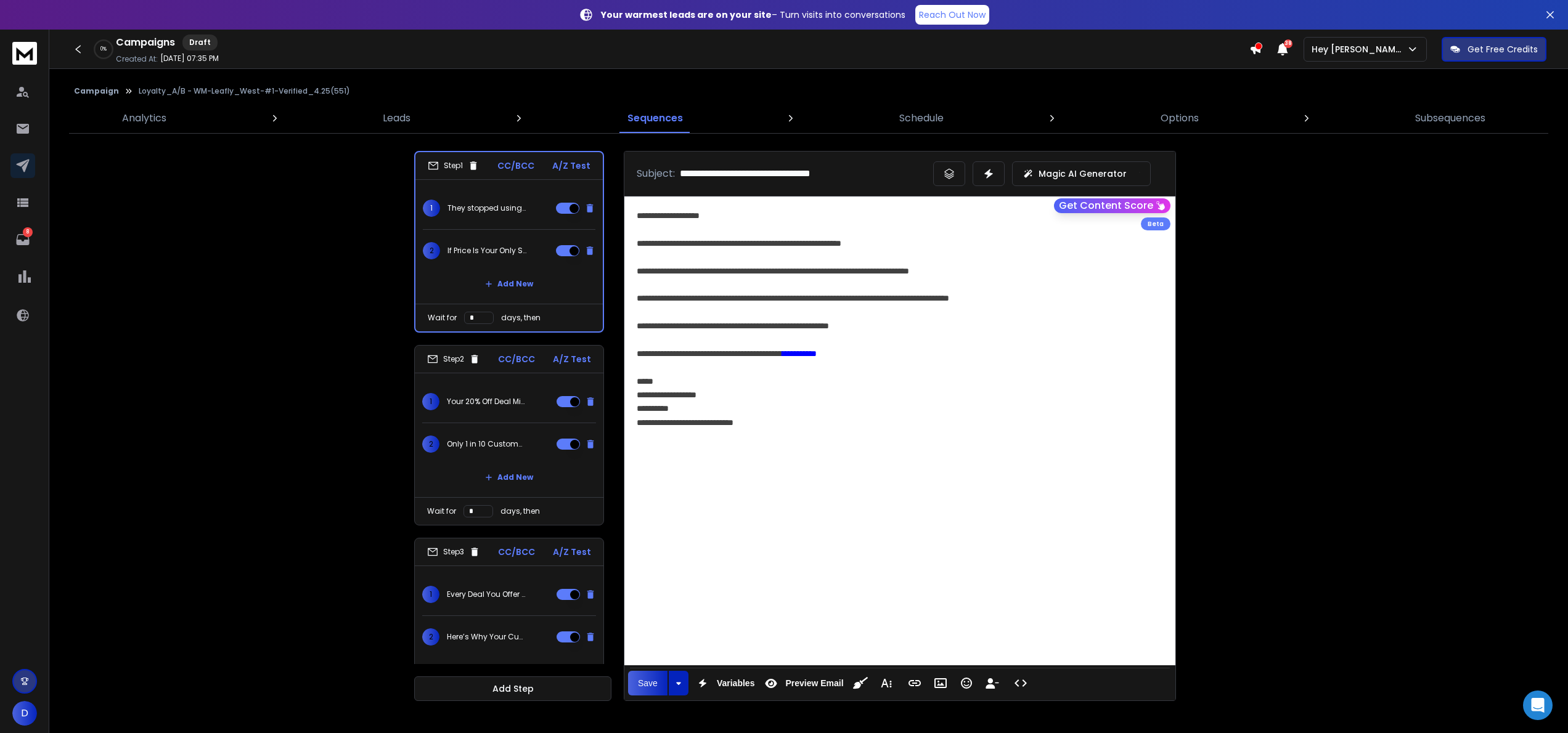
click at [514, 261] on div "2 If Price Is Your Only Strategy—You’re Already Losing." at bounding box center [509, 251] width 172 height 42
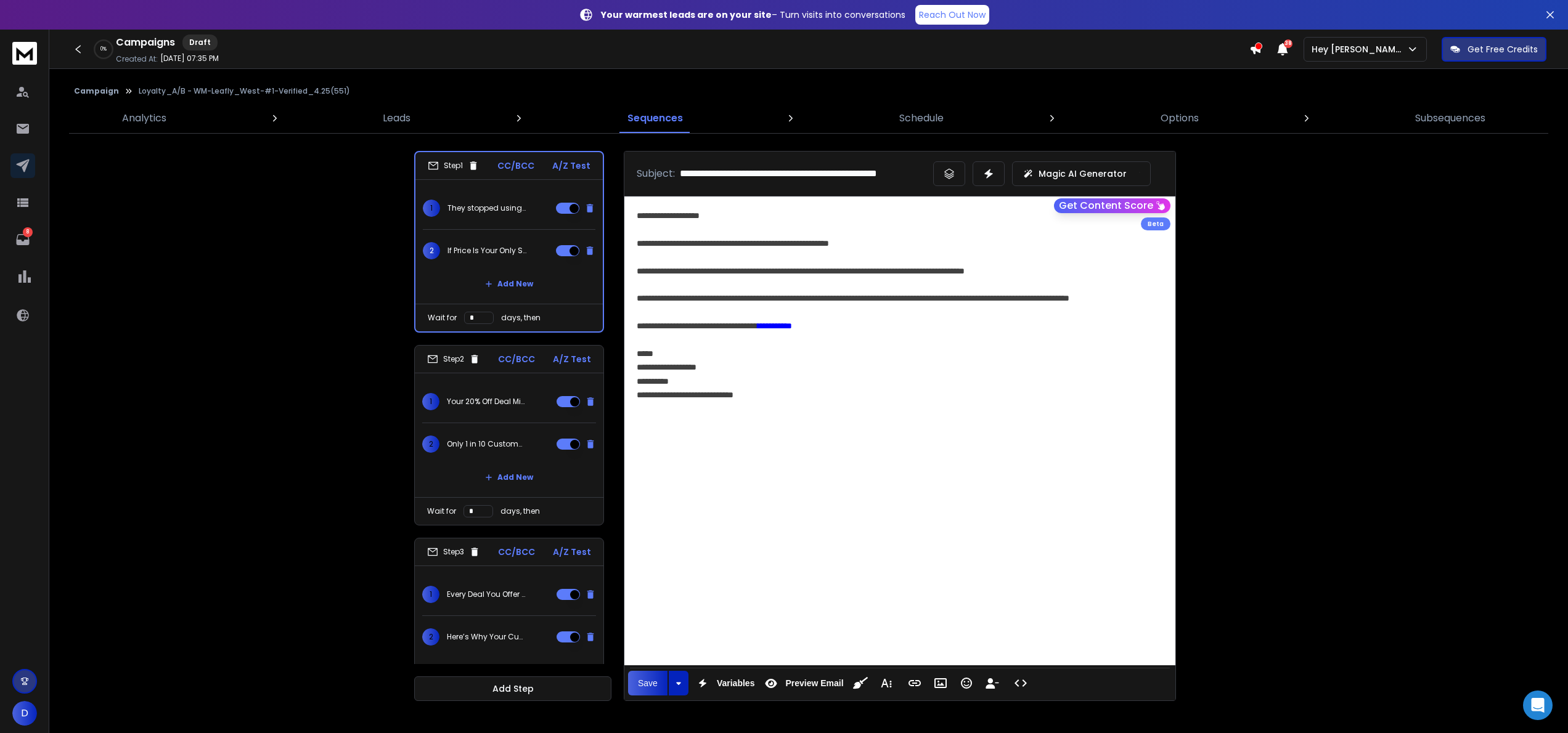
scroll to position [0, 11]
click at [501, 212] on p "They stopped using SMS. Here’s why." at bounding box center [486, 208] width 79 height 10
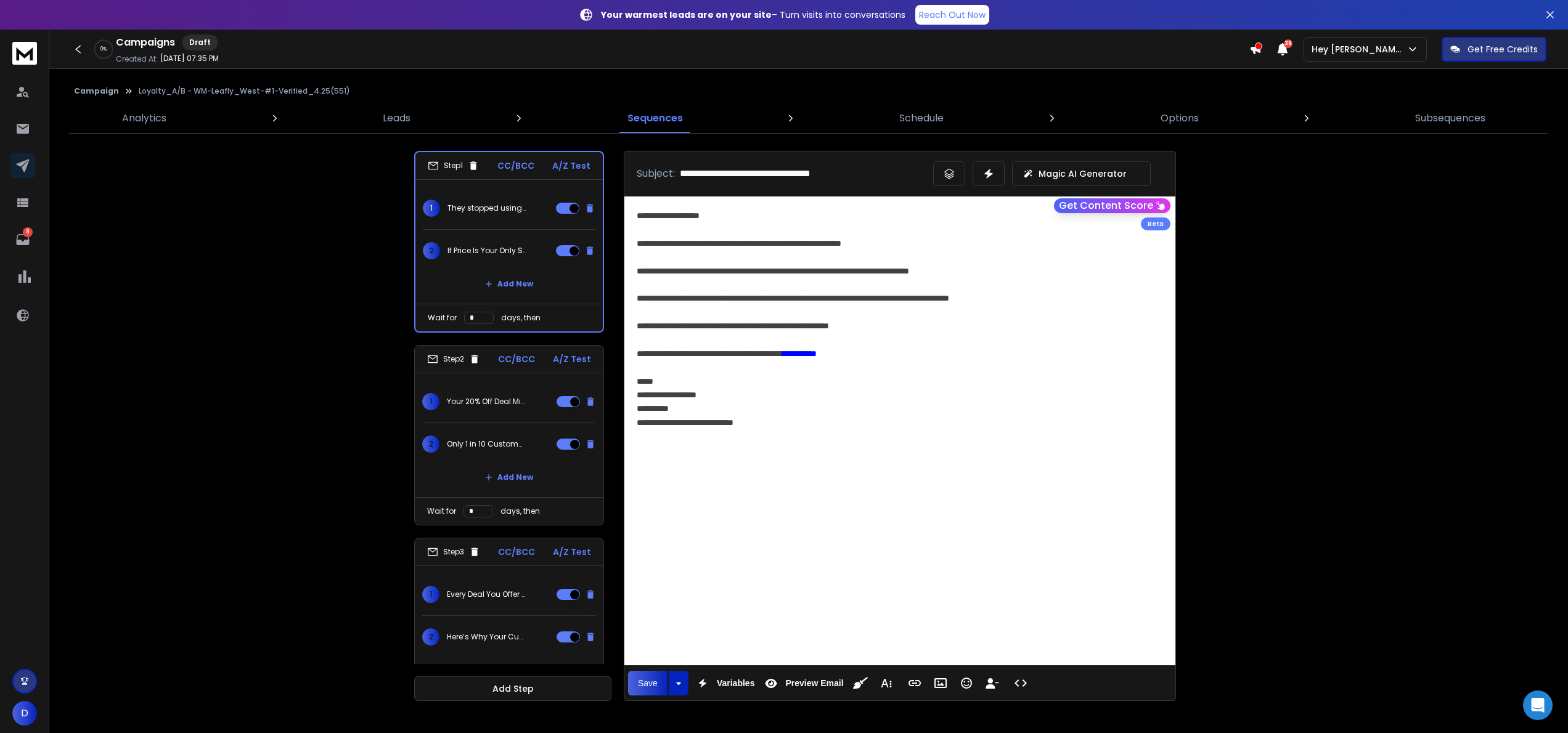
click at [508, 398] on p "Your 20% Off Deal Might Be the Most Expensive Mistake You’re Making." at bounding box center [486, 402] width 79 height 10
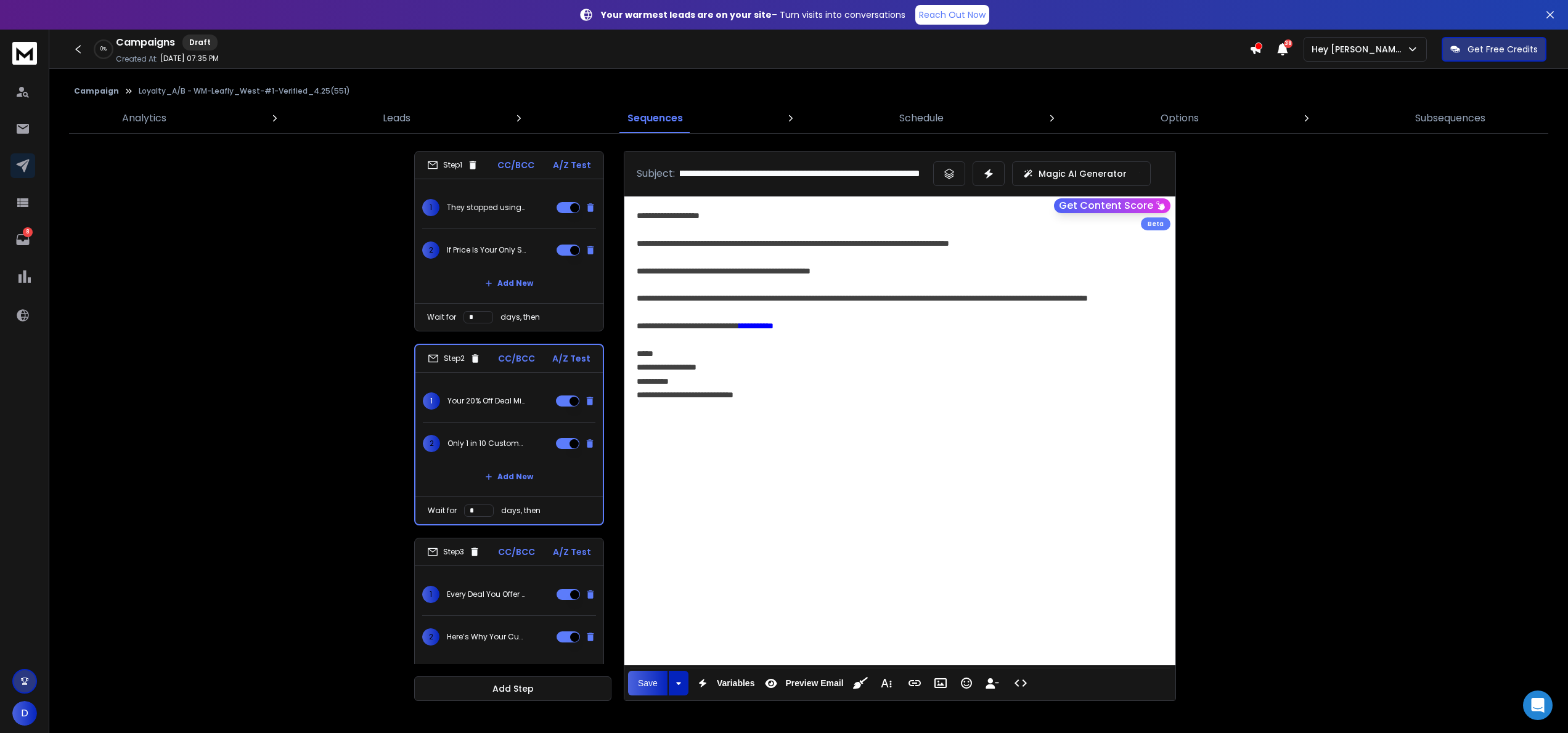
scroll to position [0, 99]
click at [506, 402] on p "Your 20% Off Deal Might Be the Most Expensive Mistake You’re Making." at bounding box center [486, 401] width 79 height 10
click at [508, 436] on div "2 Only 1 in 10 Customers Come Back—Let’s Fix That." at bounding box center [474, 443] width 104 height 17
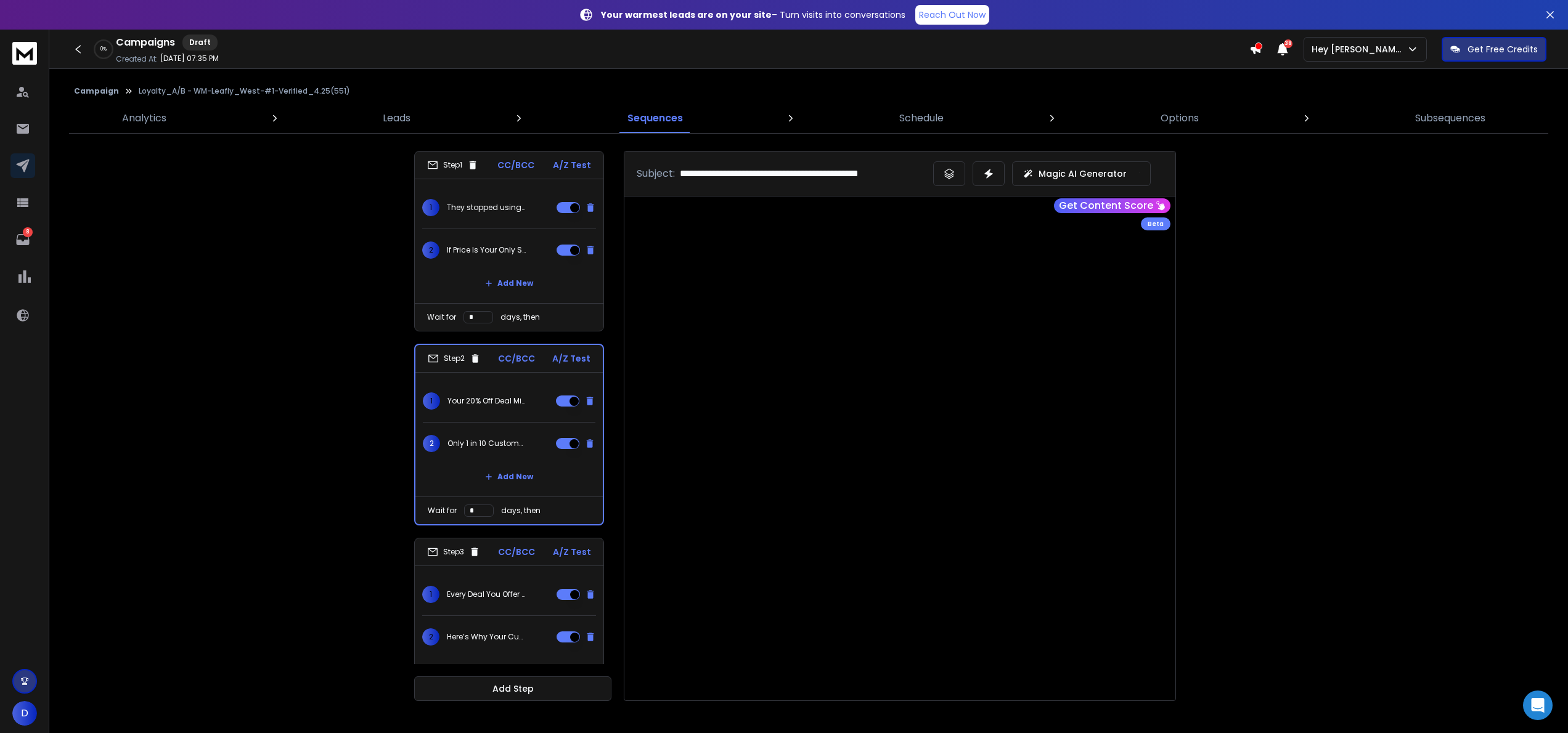
scroll to position [0, 0]
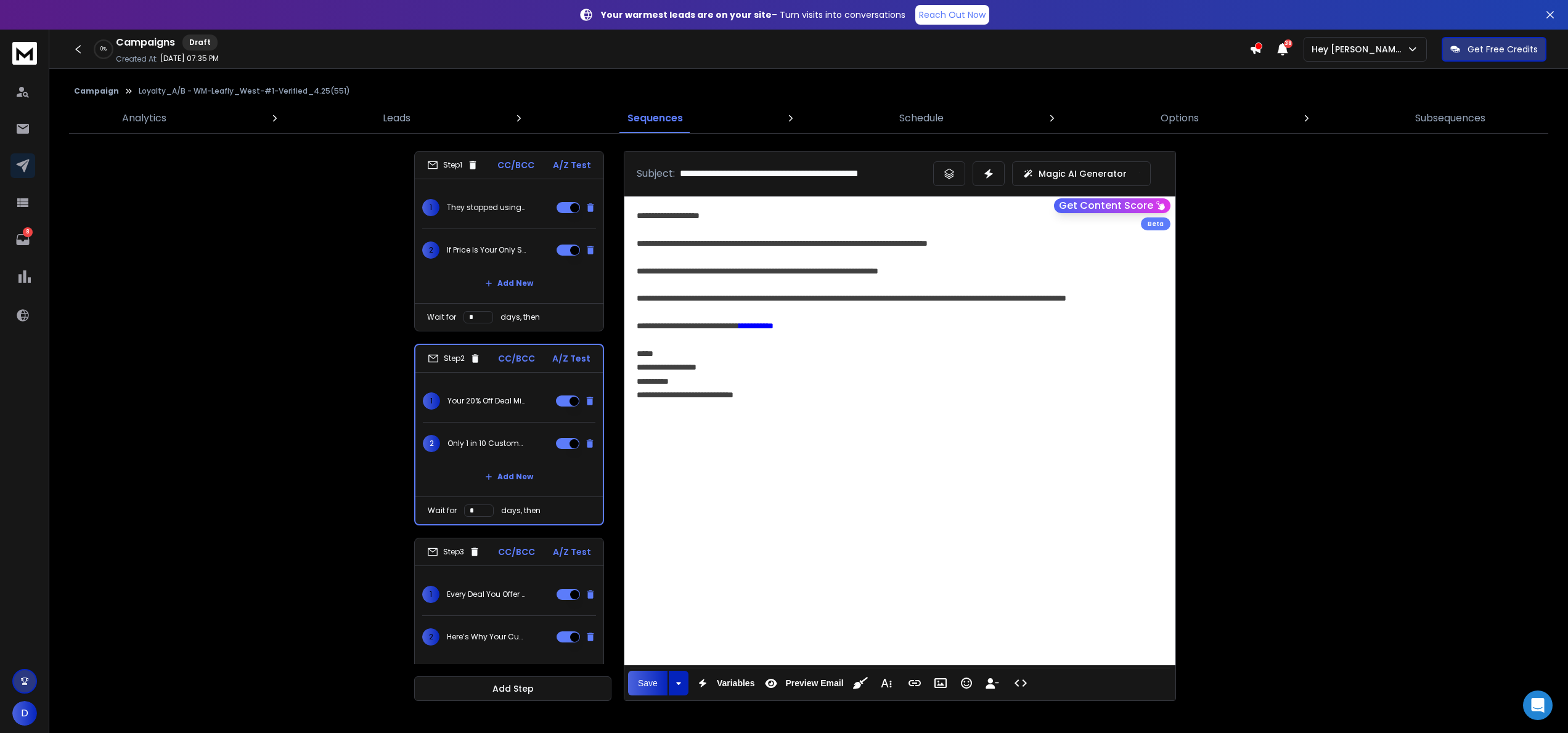
click at [503, 401] on p "Your 20% Off Deal Might Be the Most Expensive Mistake You’re Making." at bounding box center [486, 401] width 79 height 10
click at [509, 445] on p "Only 1 in 10 Customers Come Back—Let’s Fix That." at bounding box center [486, 443] width 79 height 10
click at [500, 592] on p "Every Deal You Offer Trains Customers to Wait for the Next One." at bounding box center [486, 595] width 79 height 10
type input "**********"
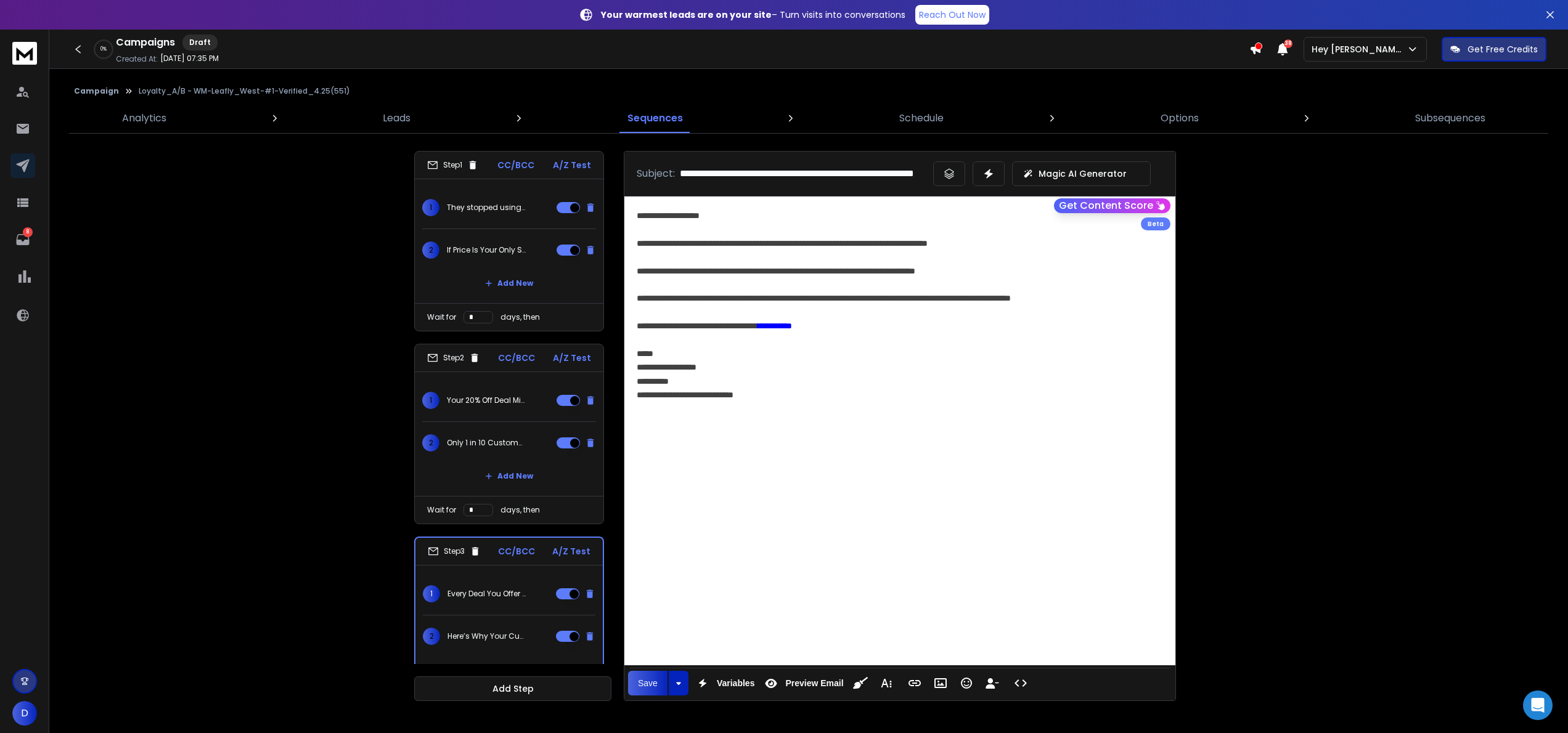
scroll to position [0, 68]
drag, startPoint x: 682, startPoint y: 174, endPoint x: 931, endPoint y: 173, distance: 249.0
click at [931, 173] on div "**********" at bounding box center [900, 174] width 551 height 45
